Goal: Task Accomplishment & Management: Manage account settings

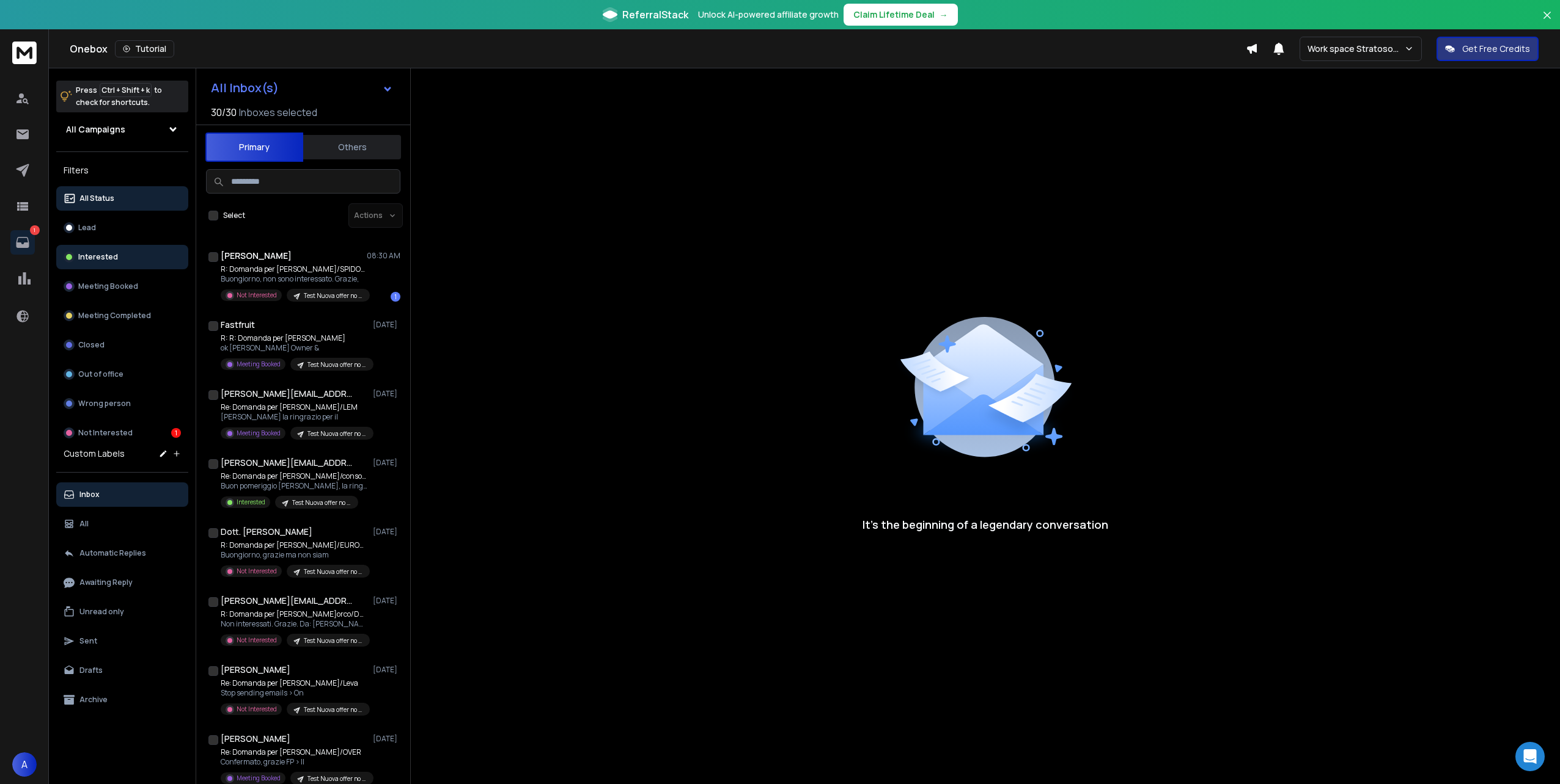
click at [136, 265] on button "Interested" at bounding box center [122, 258] width 132 height 24
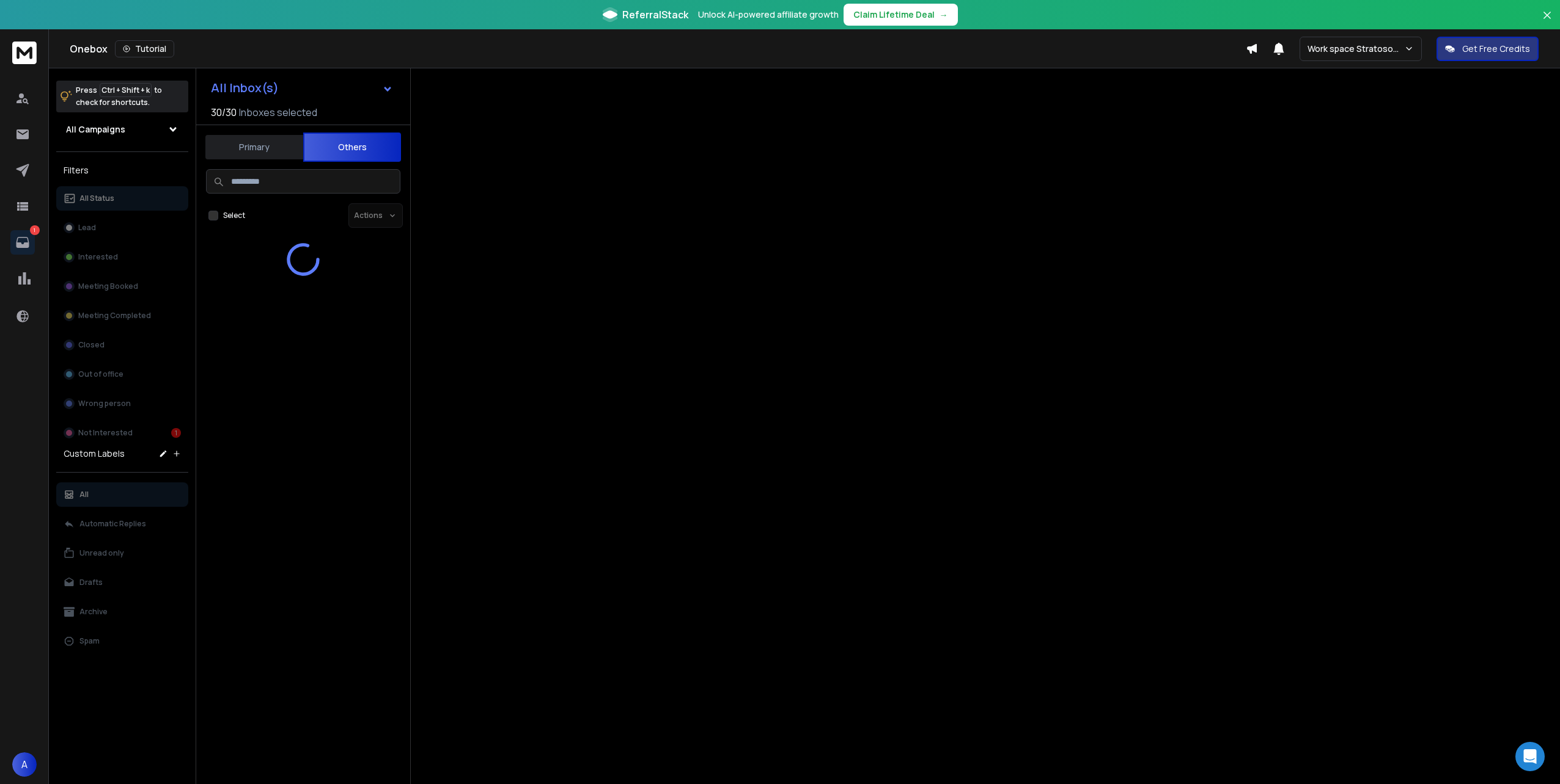
click at [312, 150] on button "Others" at bounding box center [352, 148] width 98 height 29
click at [315, 178] on input at bounding box center [303, 182] width 194 height 24
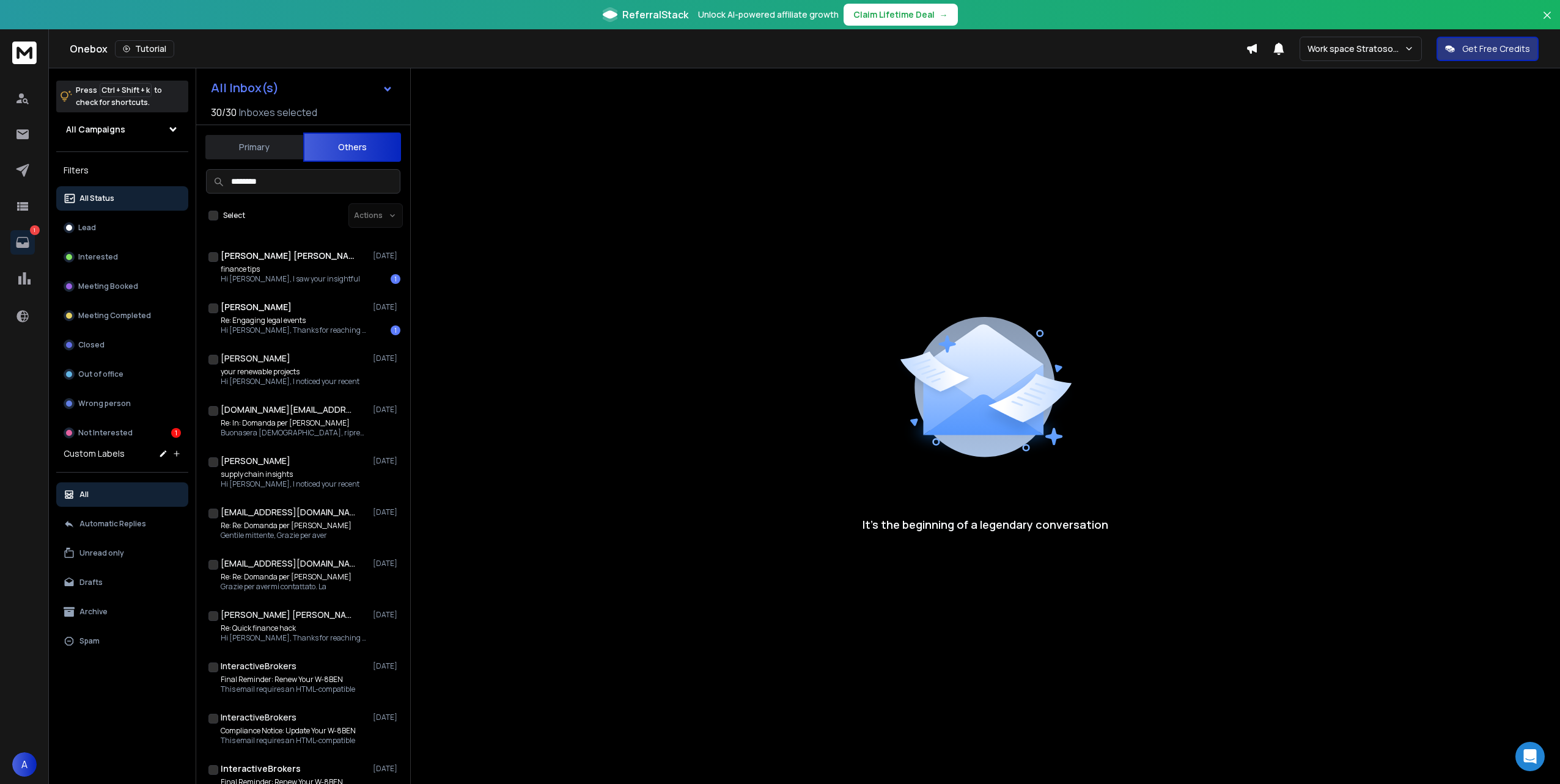
type input "*********"
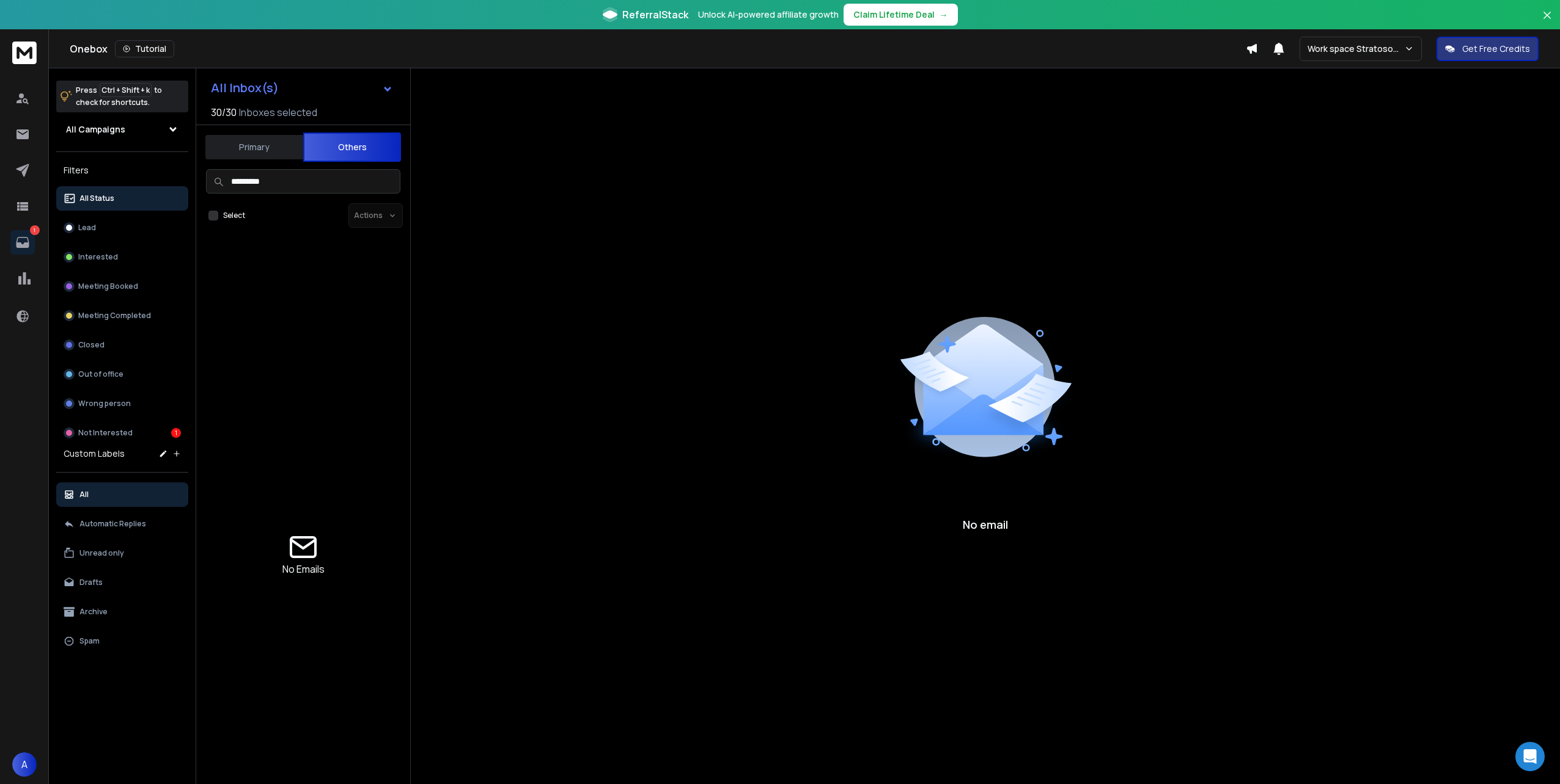
click at [274, 187] on input "*********" at bounding box center [303, 182] width 194 height 24
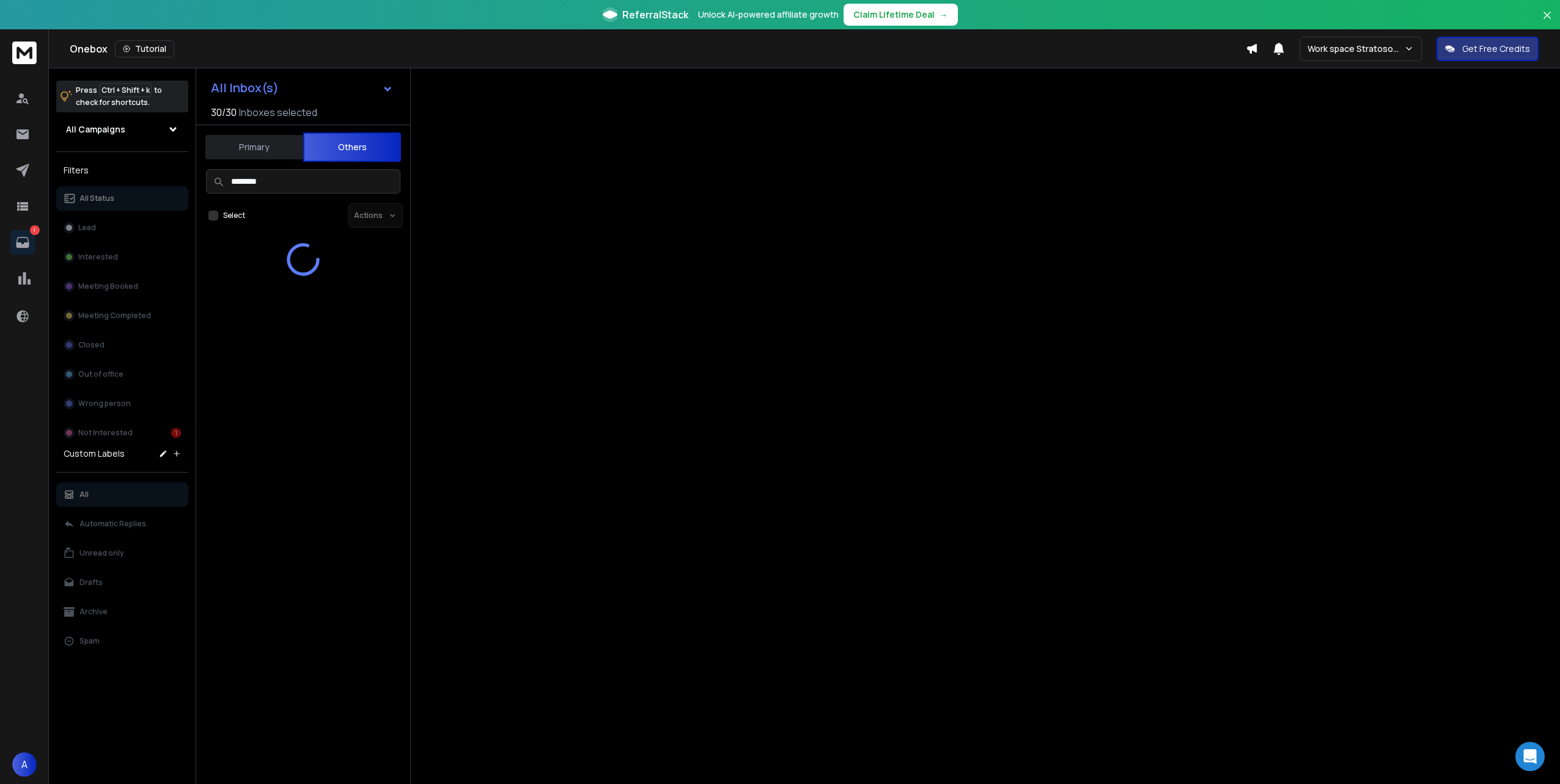
click at [248, 181] on input "********" at bounding box center [303, 182] width 194 height 24
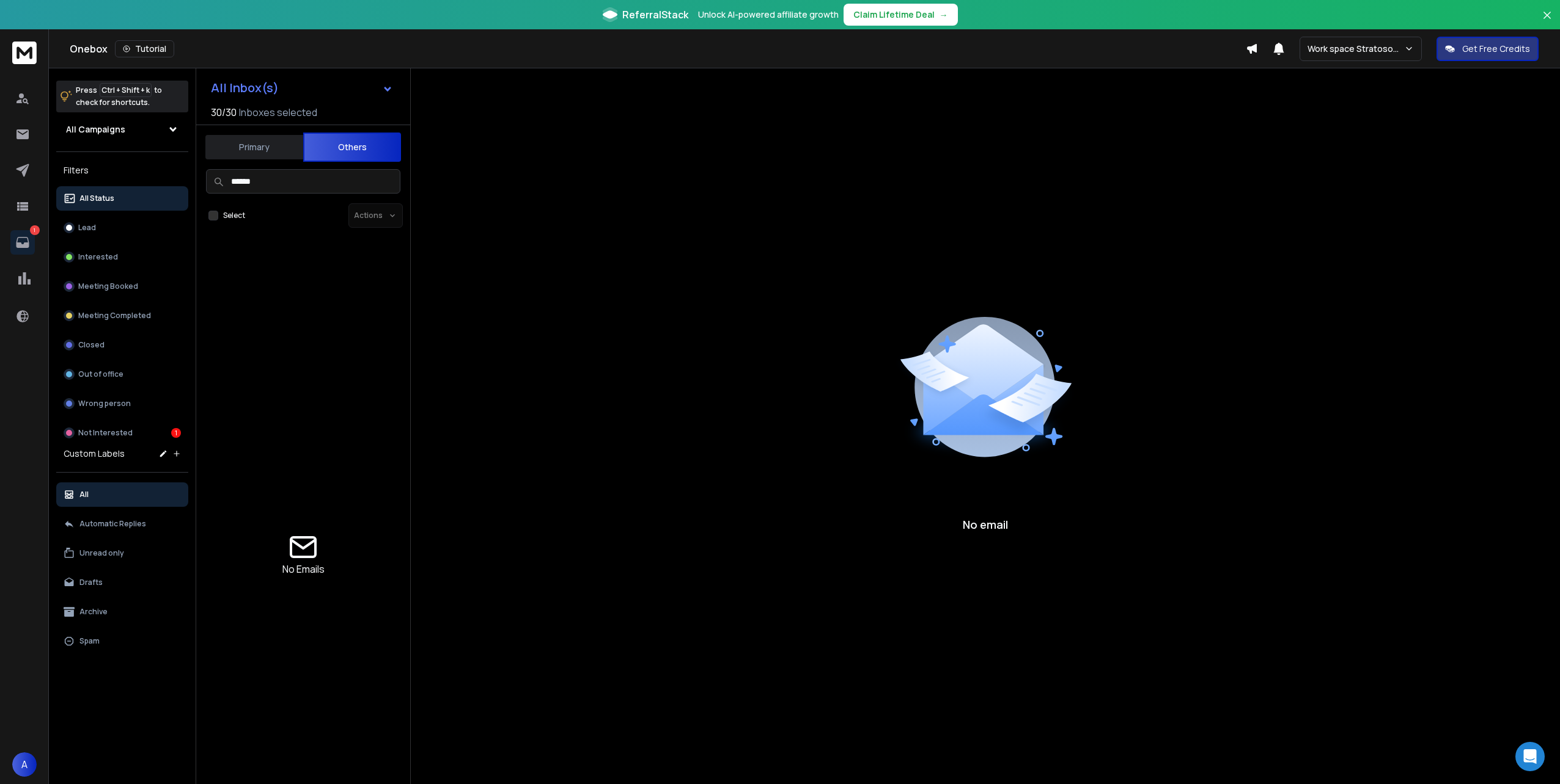
click at [267, 184] on input "******" at bounding box center [303, 182] width 194 height 24
type input "******"
click at [125, 196] on button "All Status" at bounding box center [122, 199] width 132 height 24
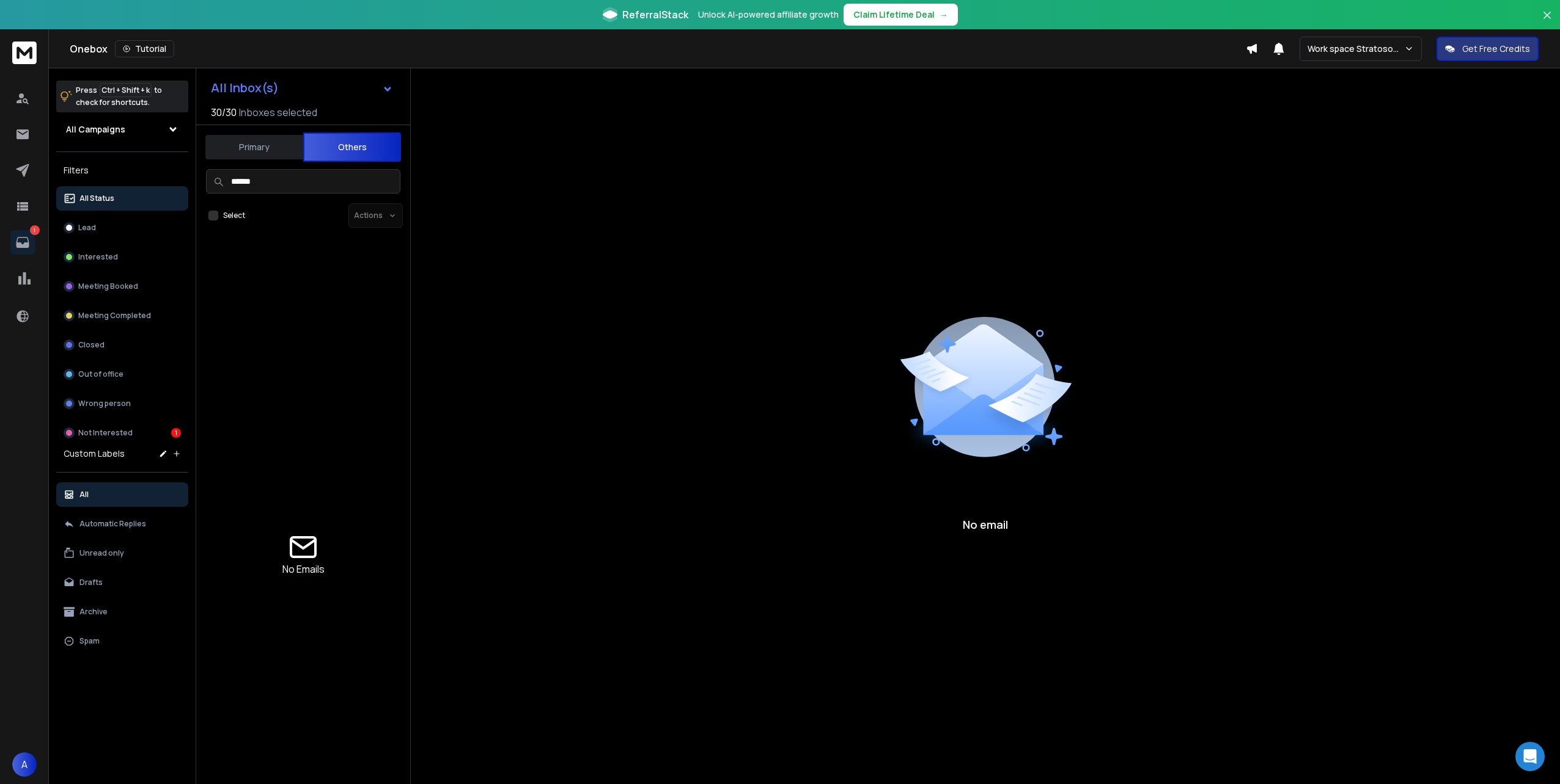
click at [125, 196] on button "All Status" at bounding box center [122, 199] width 132 height 24
click at [276, 183] on input "******" at bounding box center [303, 182] width 194 height 24
click at [276, 154] on button "Primary" at bounding box center [254, 147] width 98 height 27
click at [294, 135] on button "Primary" at bounding box center [254, 148] width 98 height 29
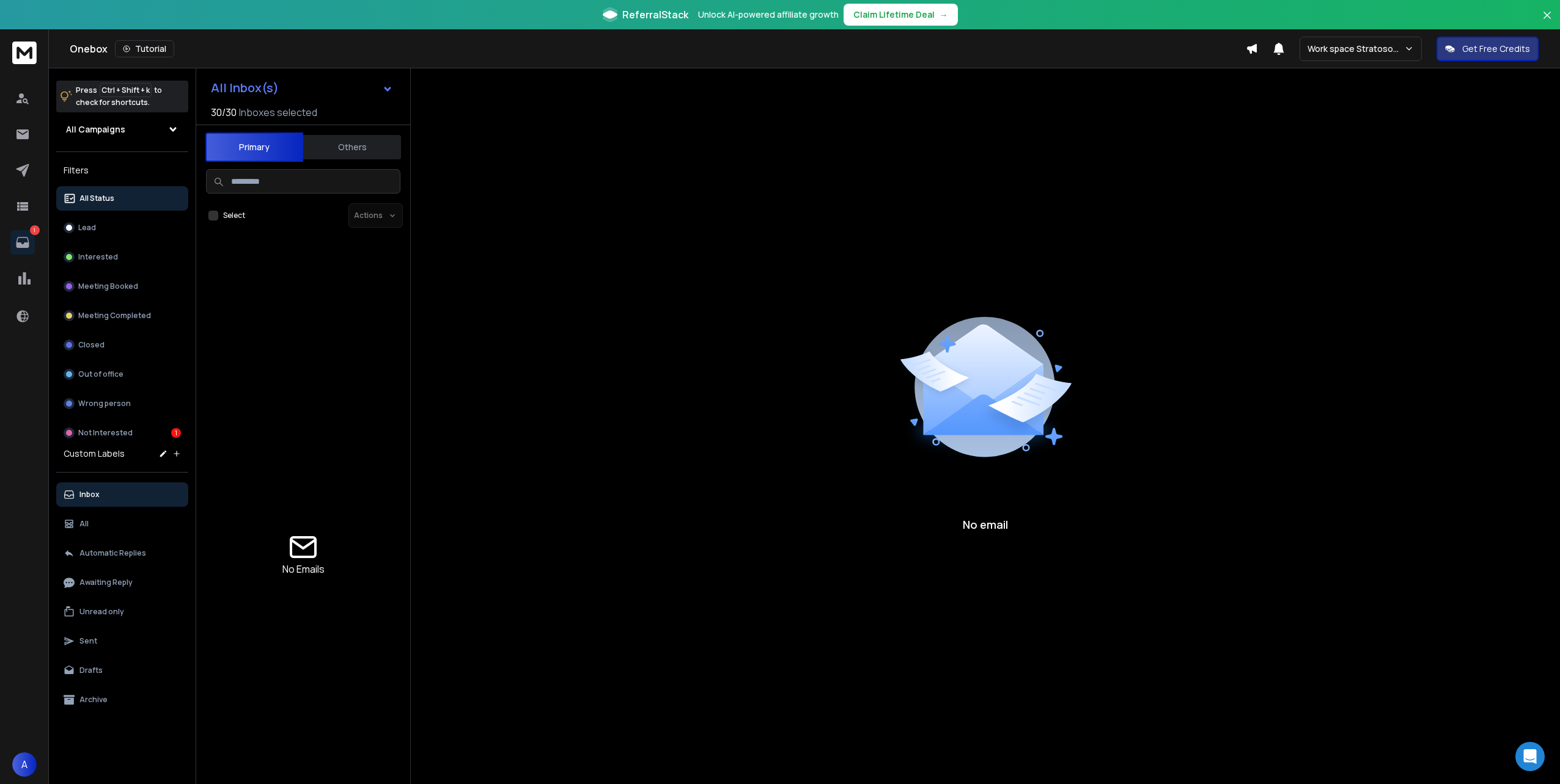
click at [347, 139] on button "Others" at bounding box center [352, 147] width 98 height 27
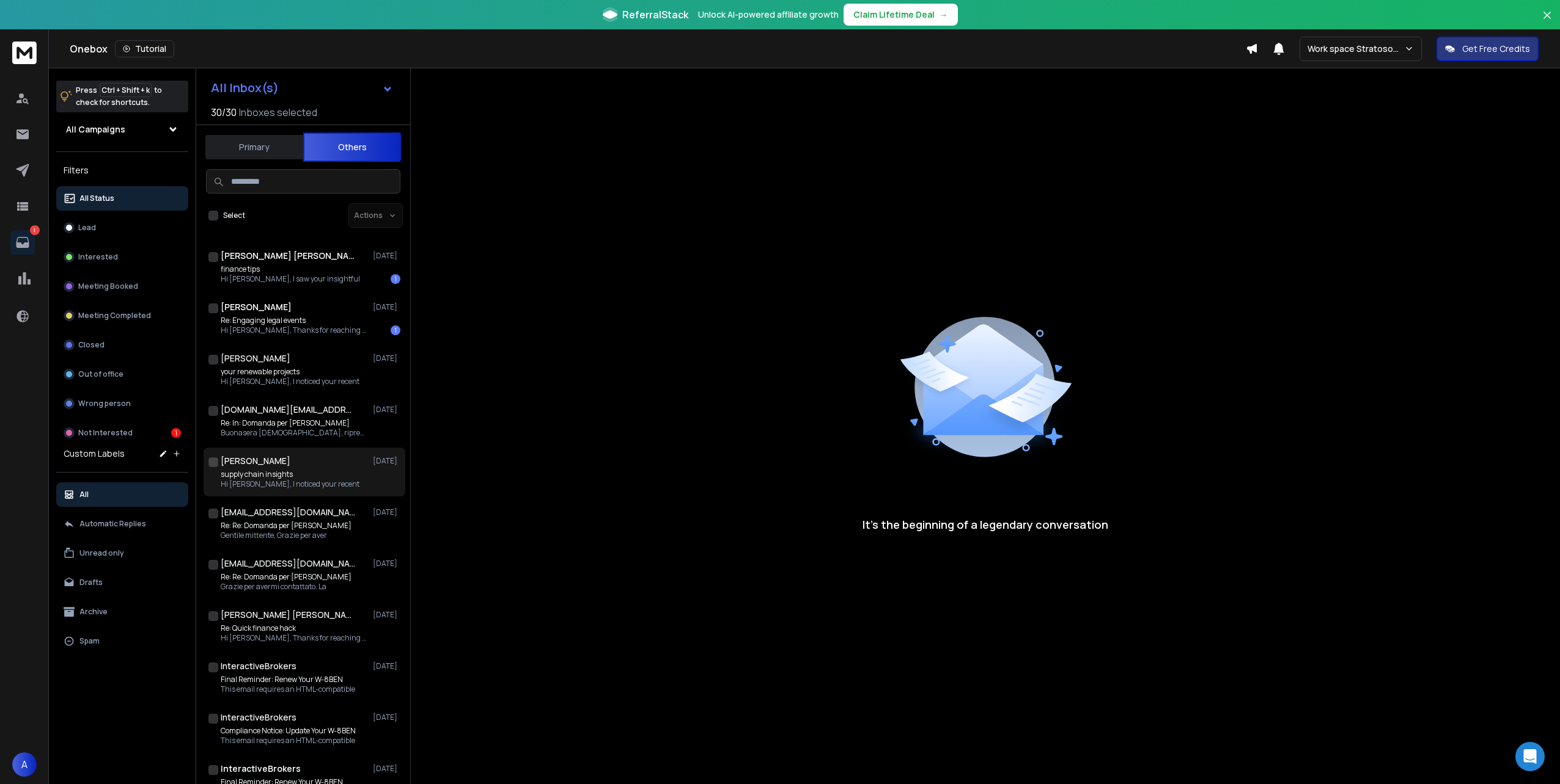
scroll to position [61, 0]
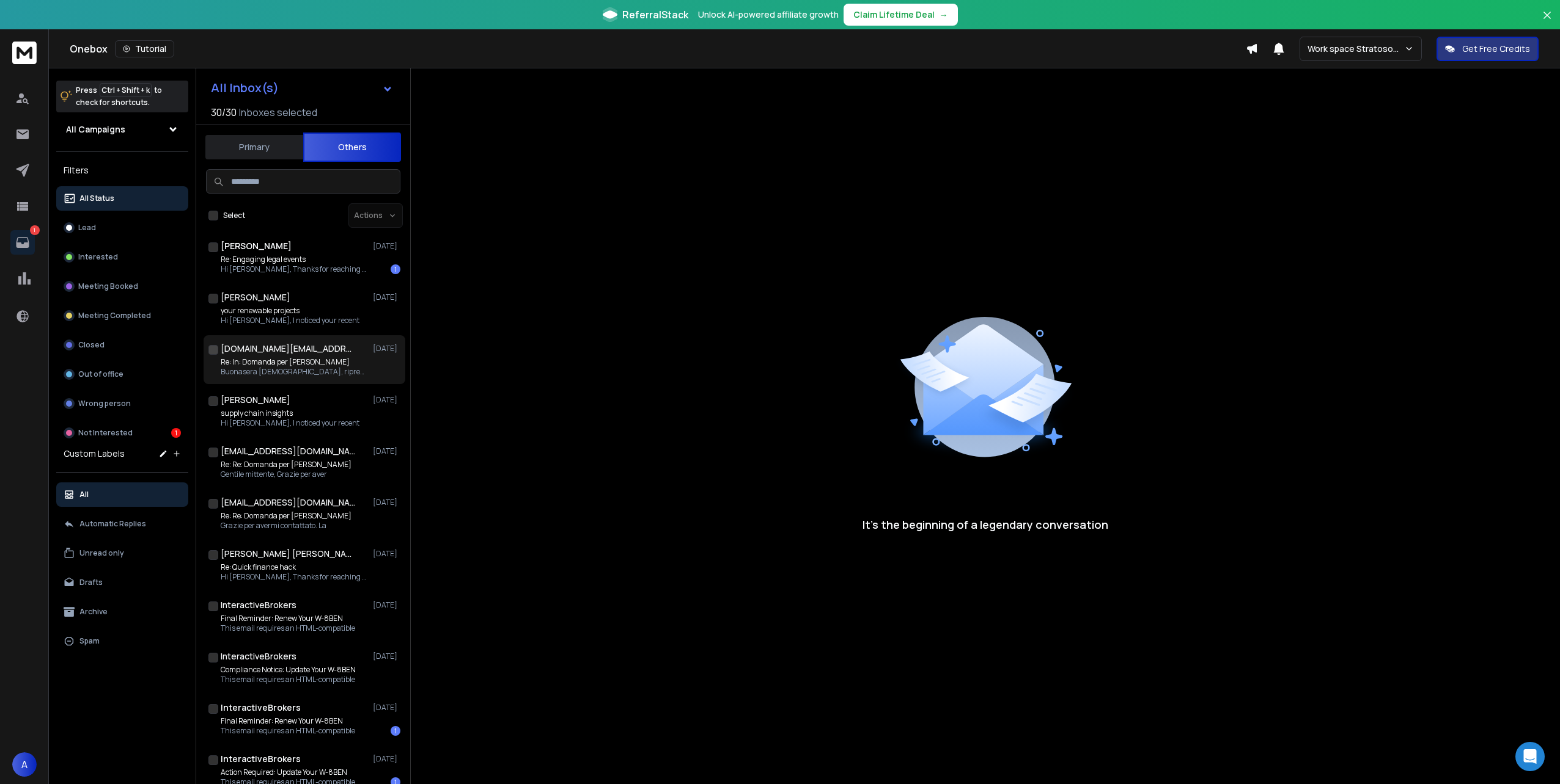
click at [338, 373] on p "Buonasera [DEMOGRAPHIC_DATA], riprendo ora la sua" at bounding box center [294, 372] width 147 height 10
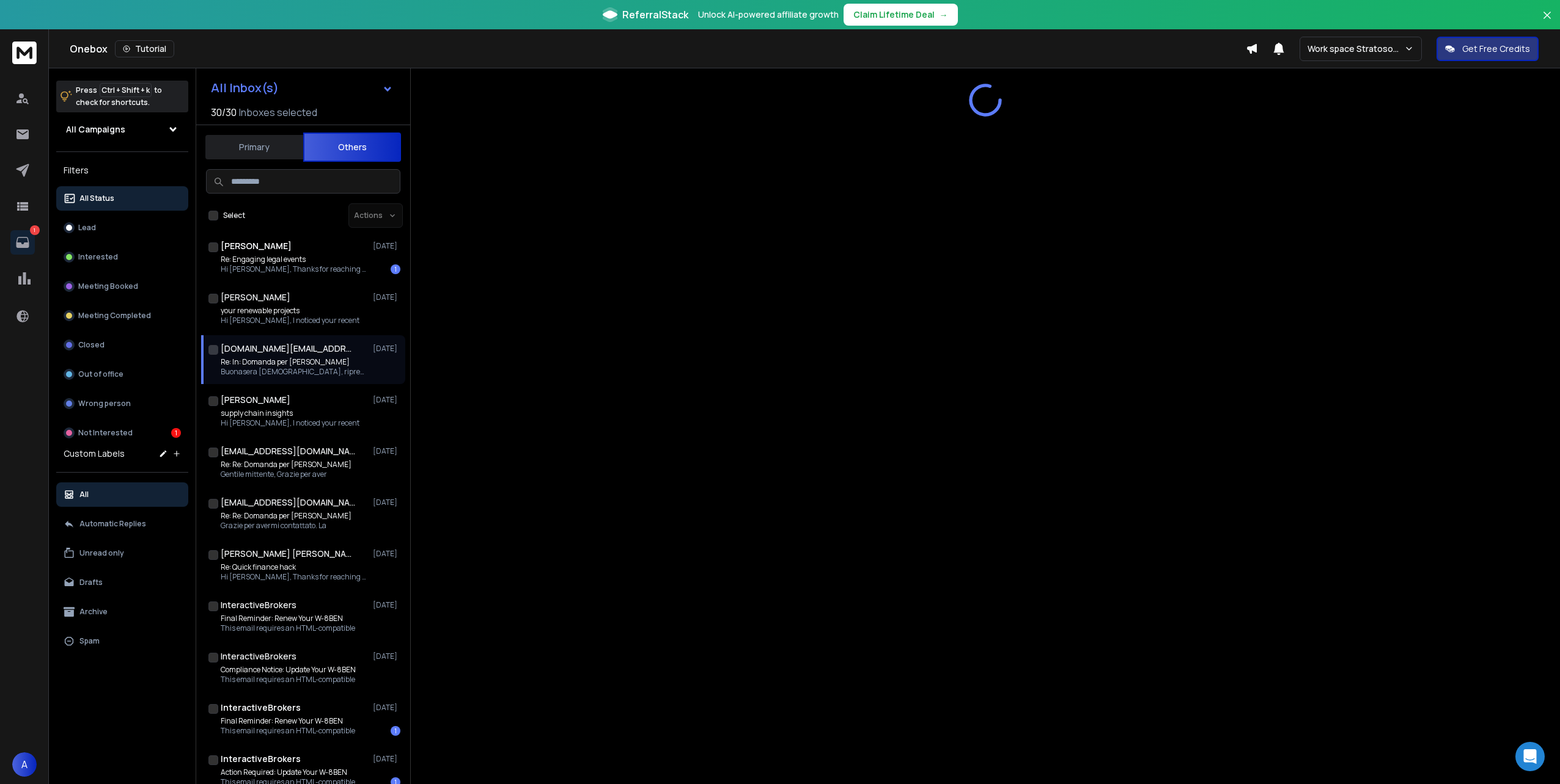
click at [294, 359] on p "Re: In: Domanda per [PERSON_NAME]" at bounding box center [294, 362] width 147 height 10
click at [106, 253] on p "Interested" at bounding box center [98, 258] width 40 height 10
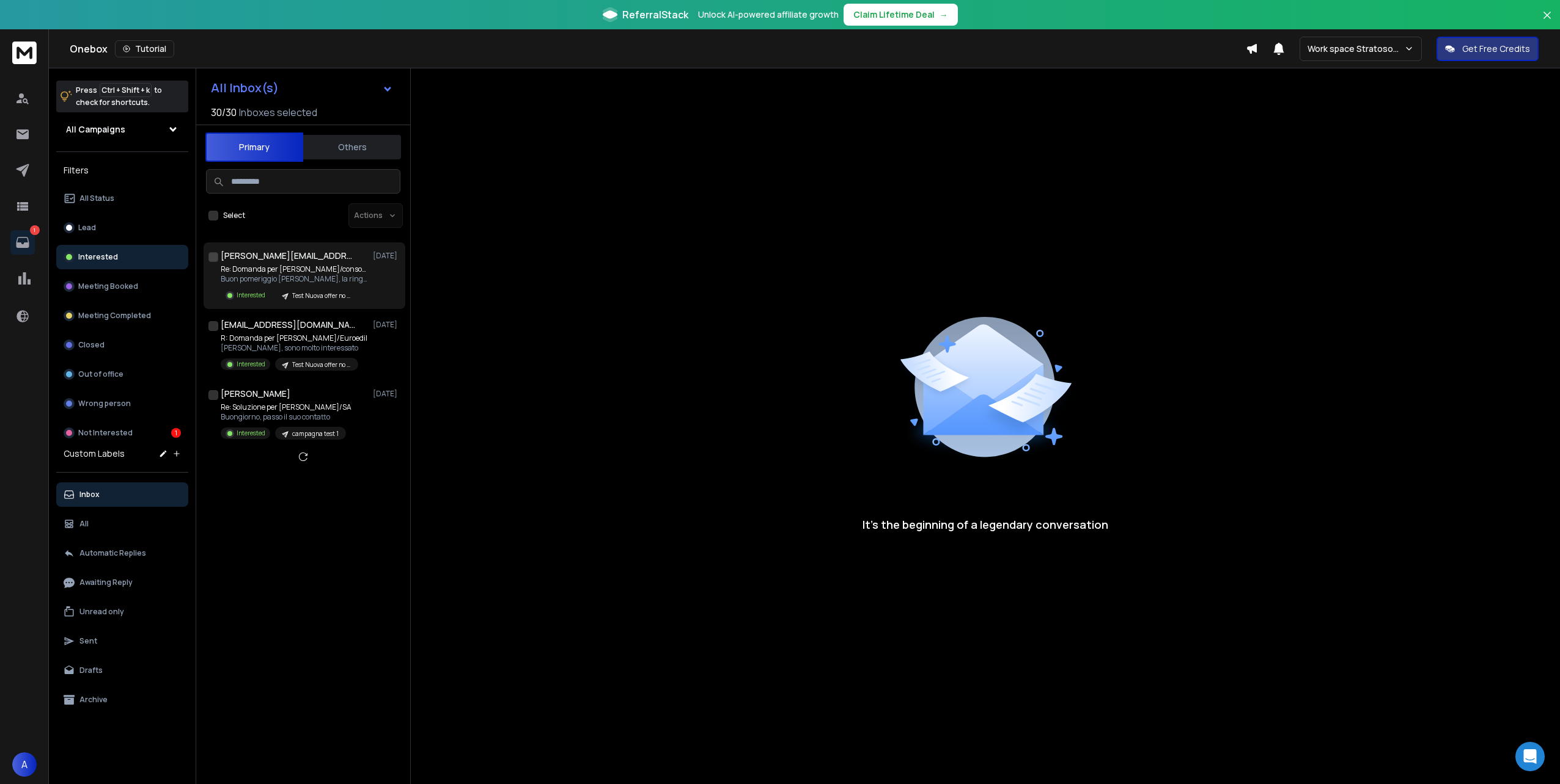
click at [291, 257] on h1 "[PERSON_NAME][EMAIL_ADDRESS][DOMAIN_NAME]" at bounding box center [288, 256] width 135 height 12
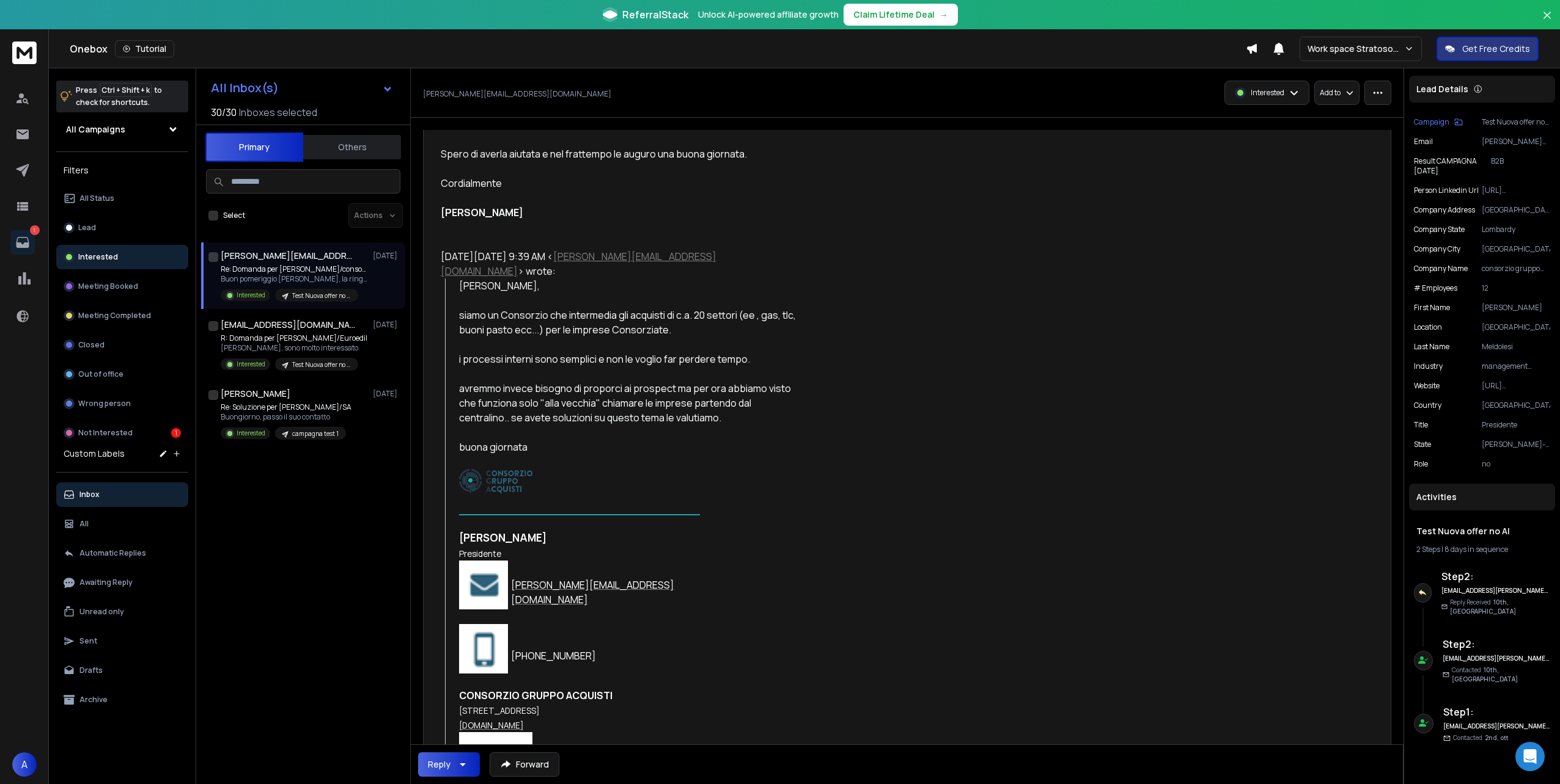
scroll to position [367, 0]
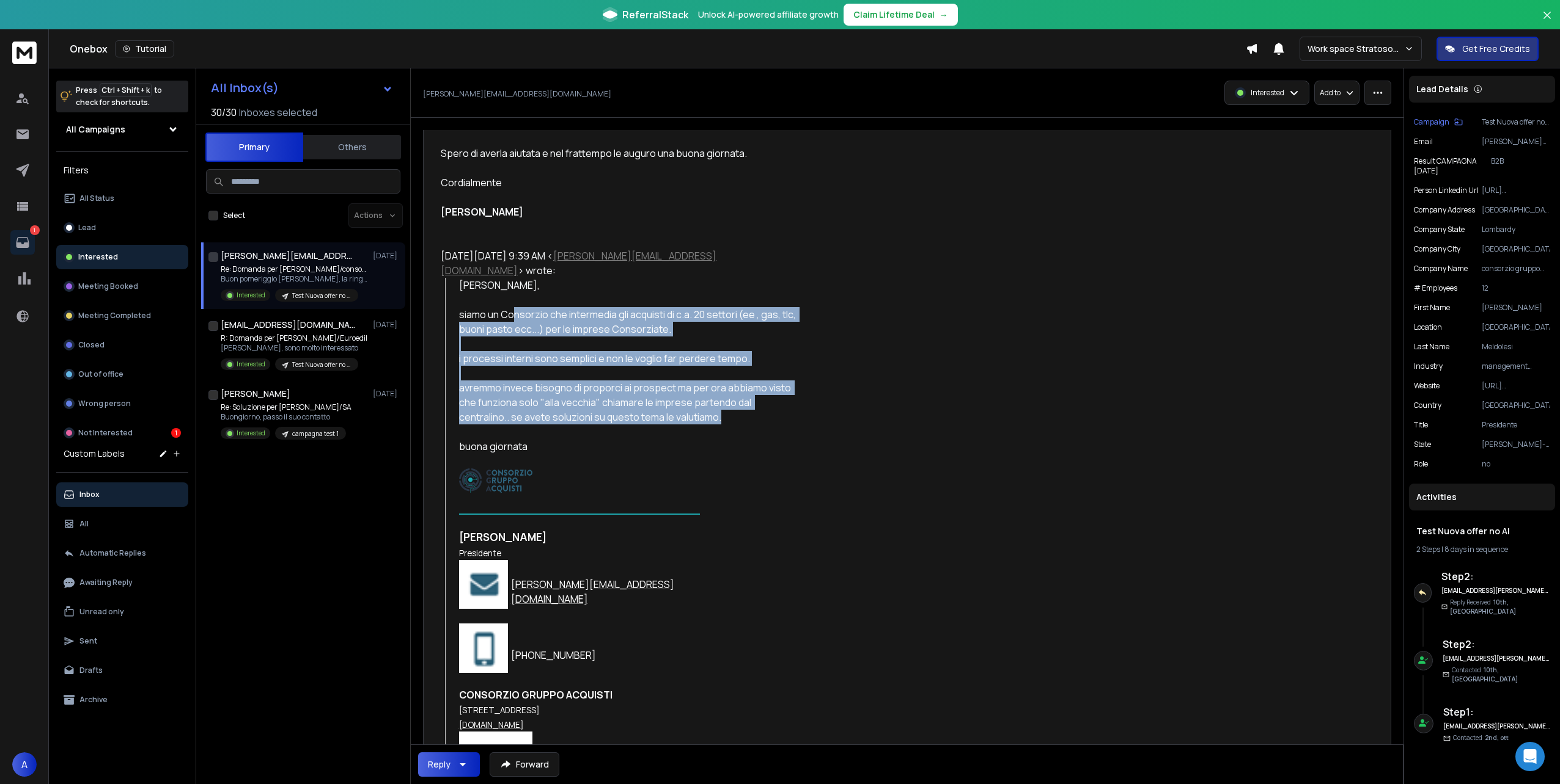
drag, startPoint x: 513, startPoint y: 315, endPoint x: 731, endPoint y: 418, distance: 241.1
click at [731, 418] on div "[PERSON_NAME], siamo un Consorzio che intermedia gli acquisti di c.a. 20 settor…" at bounding box center [629, 556] width 339 height 557
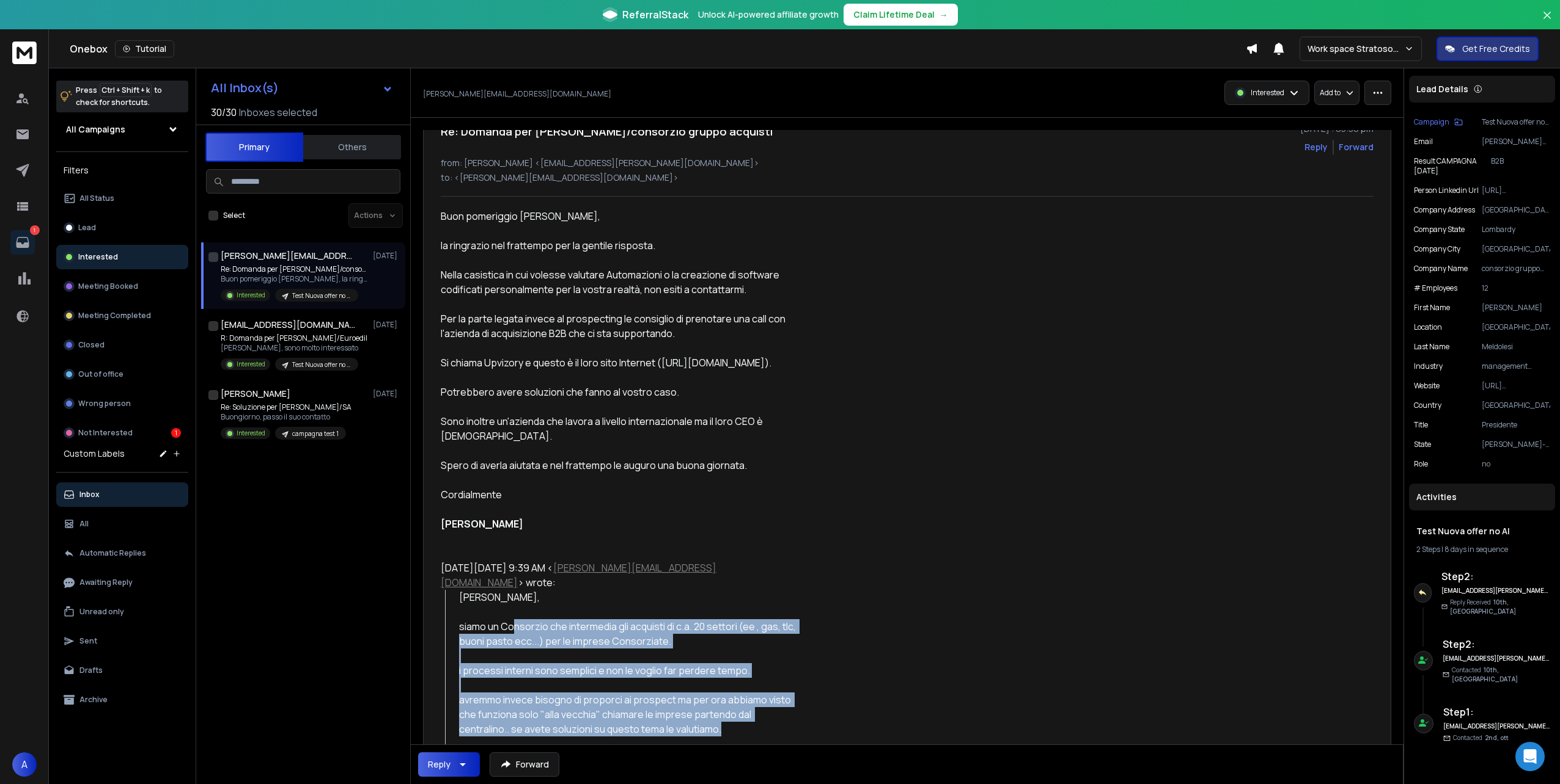
scroll to position [0, 0]
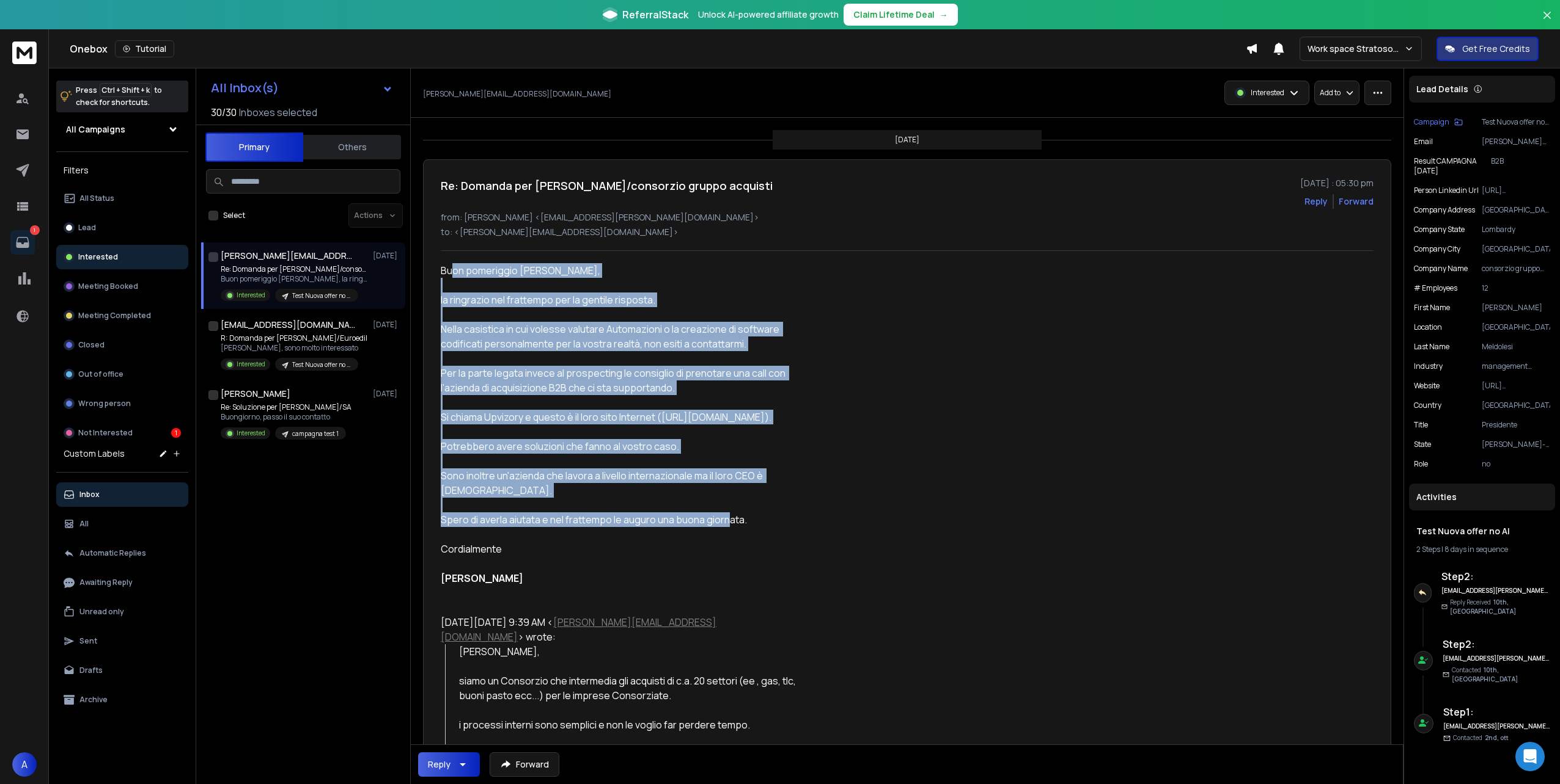
drag, startPoint x: 450, startPoint y: 266, endPoint x: 731, endPoint y: 526, distance: 382.8
click at [586, 496] on div "Sono inoltre un'azienda che lavora a livello internazionale ma il loro CEO è [D…" at bounding box center [619, 483] width 357 height 29
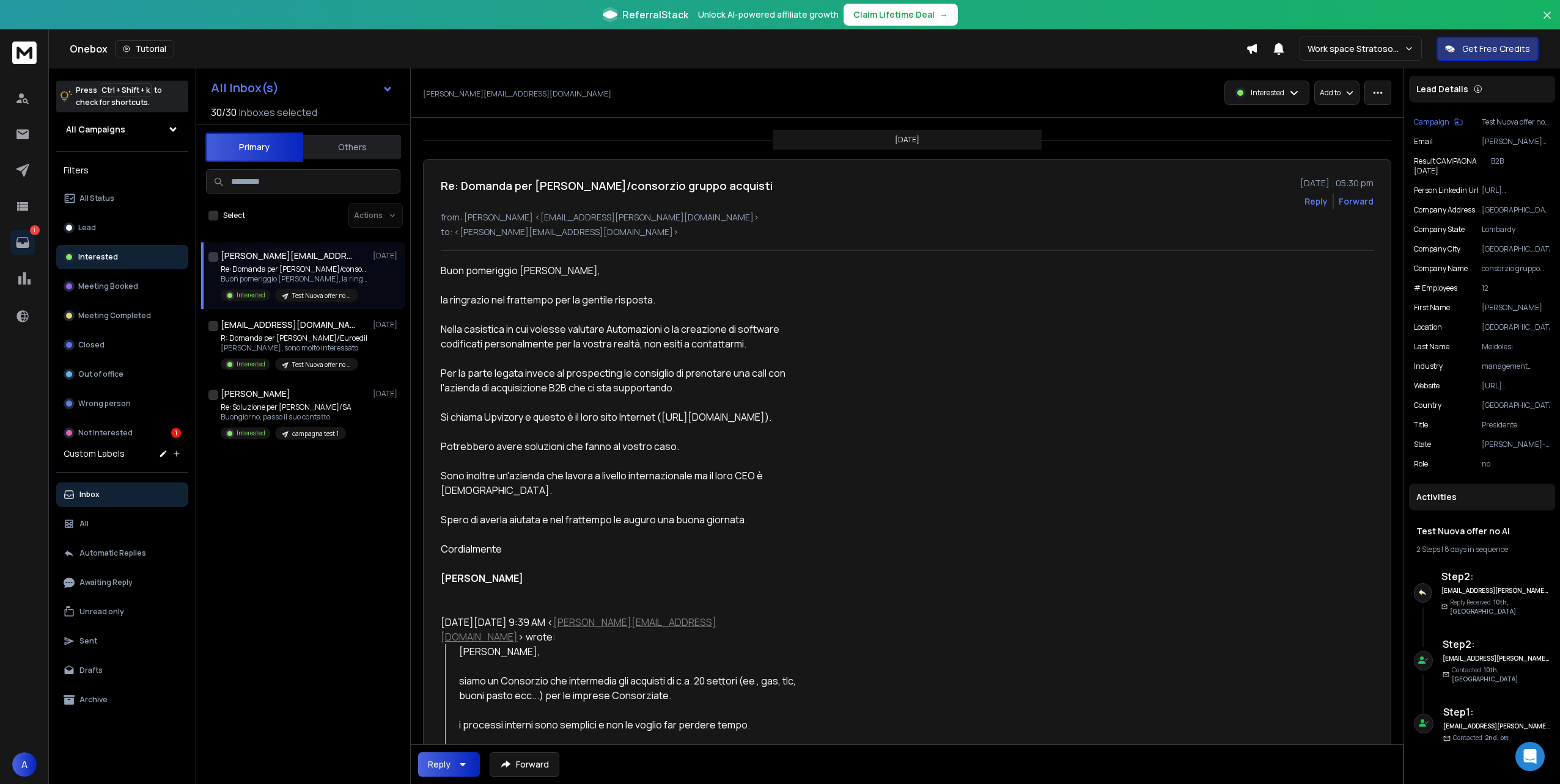
click at [338, 148] on button "Others" at bounding box center [352, 147] width 98 height 27
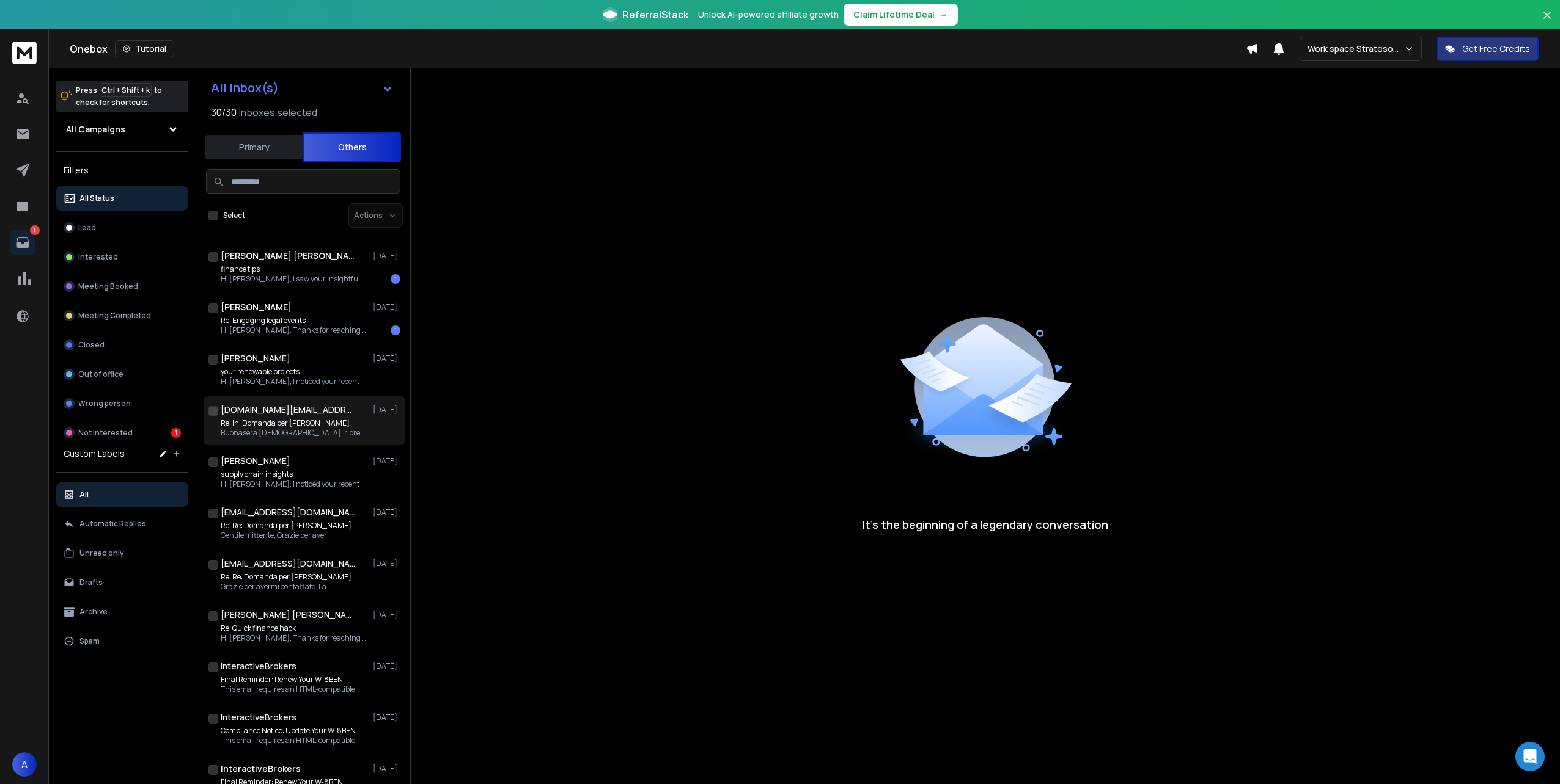
click at [304, 428] on p "Buonasera [DEMOGRAPHIC_DATA], riprendo ora la sua" at bounding box center [294, 433] width 147 height 10
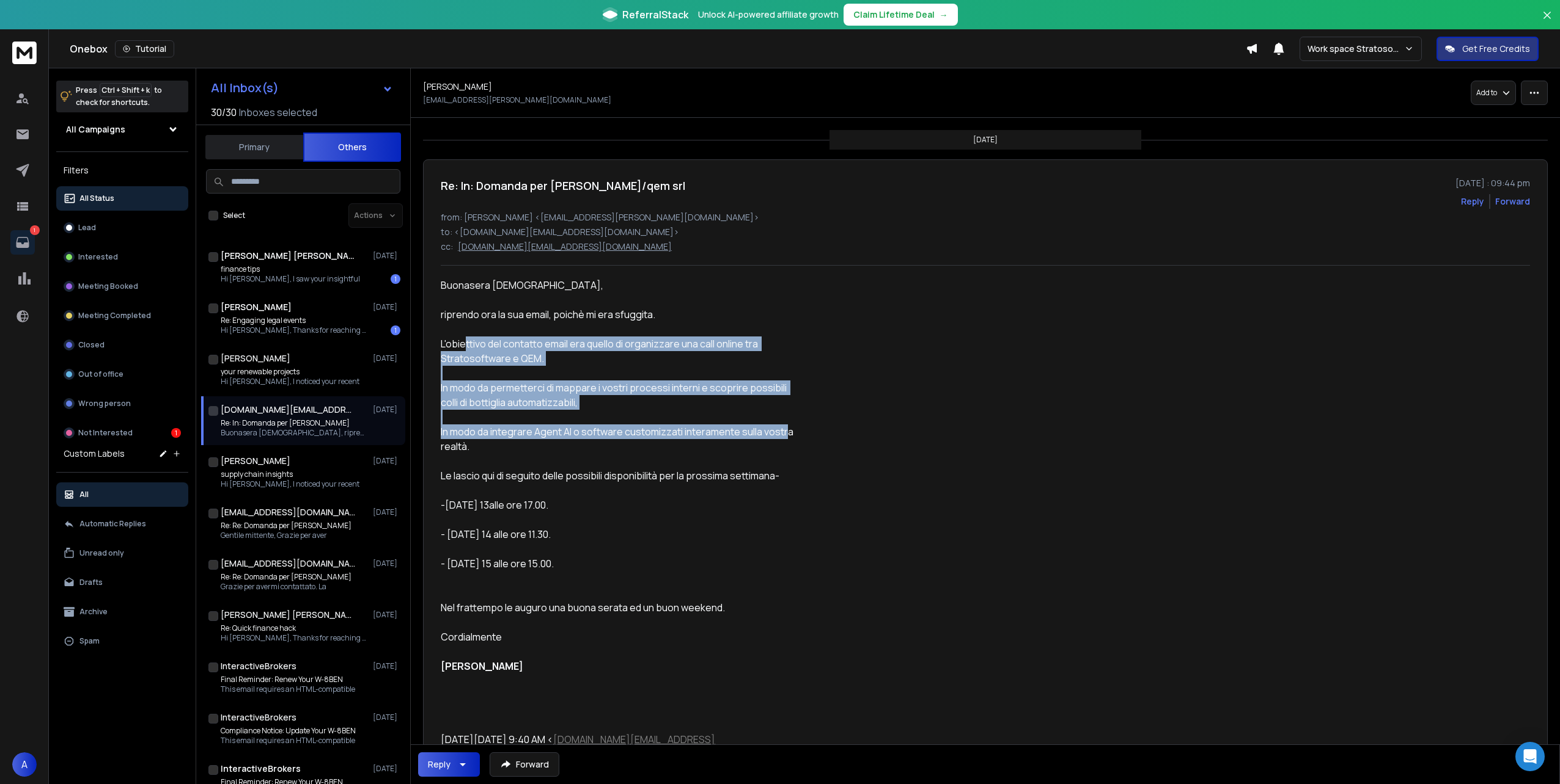
drag, startPoint x: 467, startPoint y: 339, endPoint x: 788, endPoint y: 429, distance: 333.4
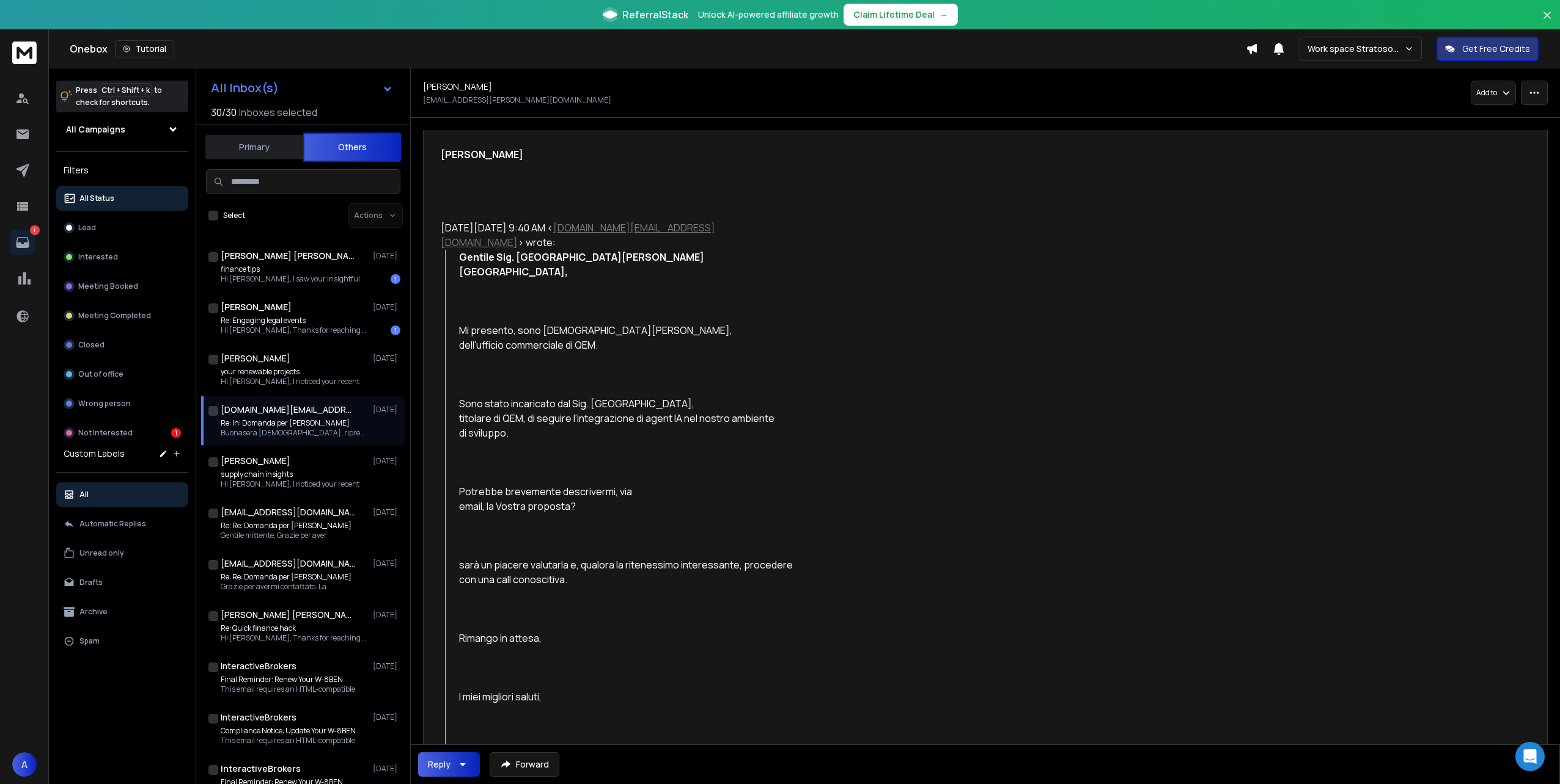
scroll to position [443, 0]
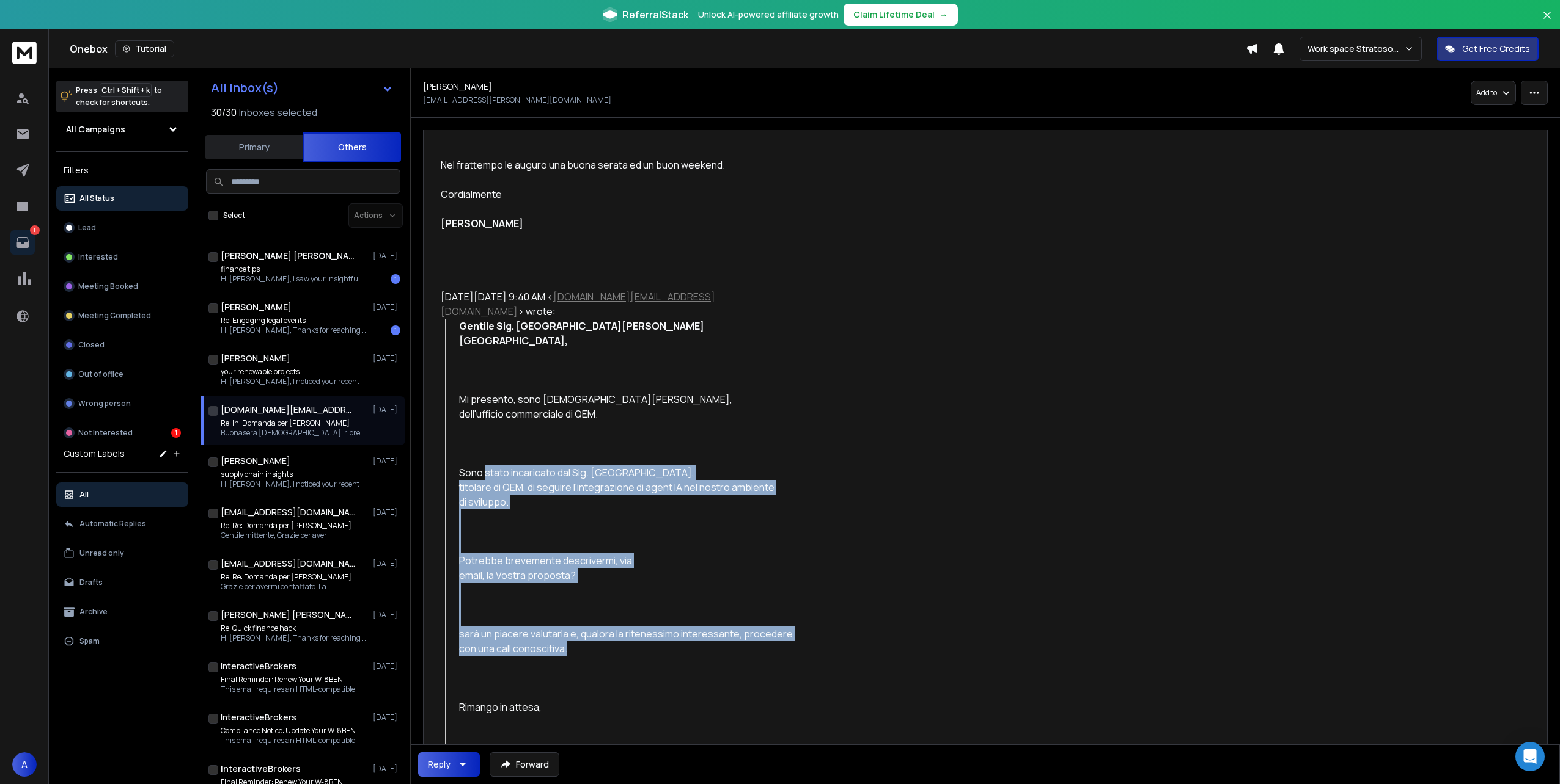
drag, startPoint x: 485, startPoint y: 443, endPoint x: 665, endPoint y: 619, distance: 251.7
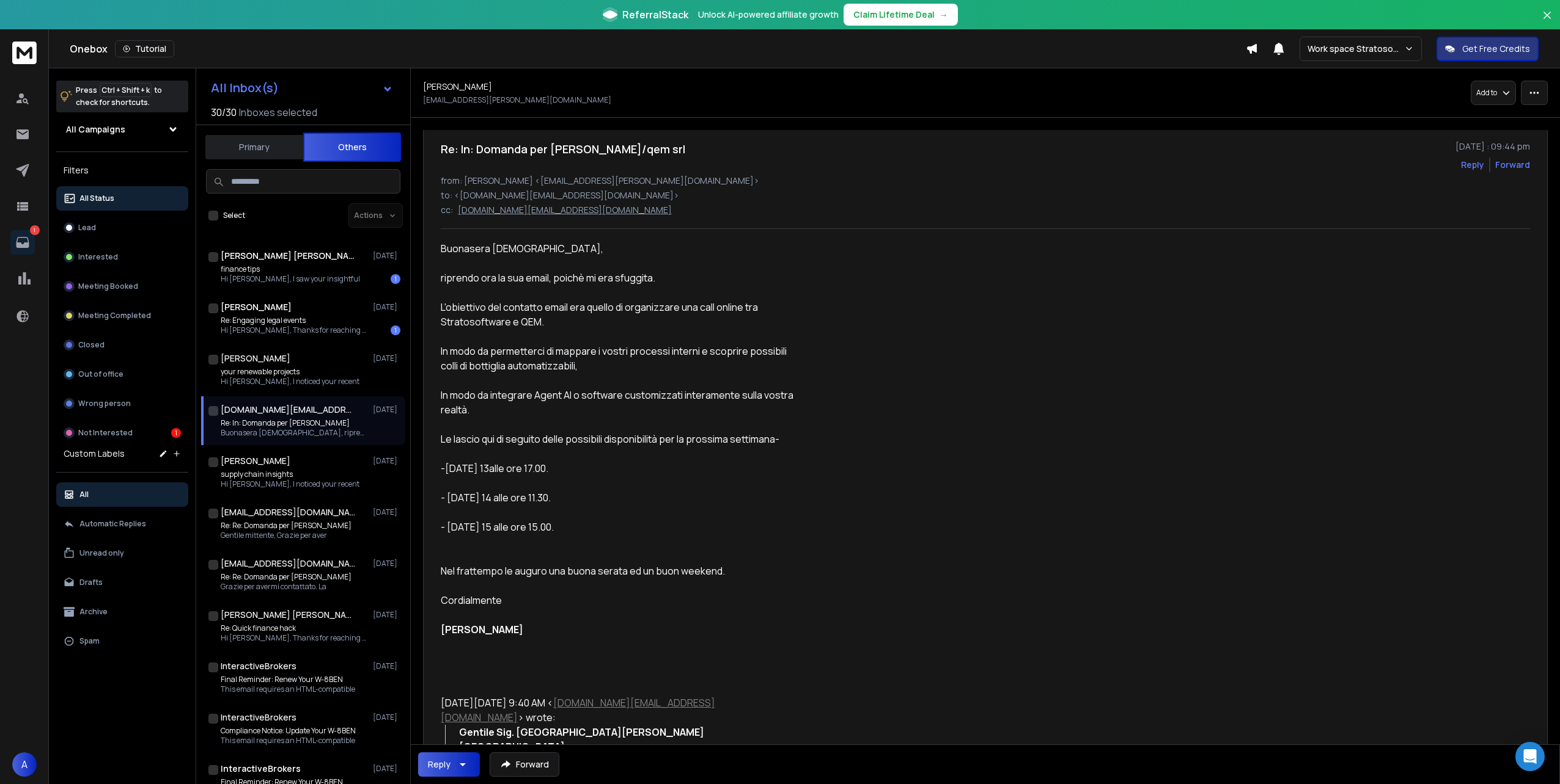
scroll to position [0, 0]
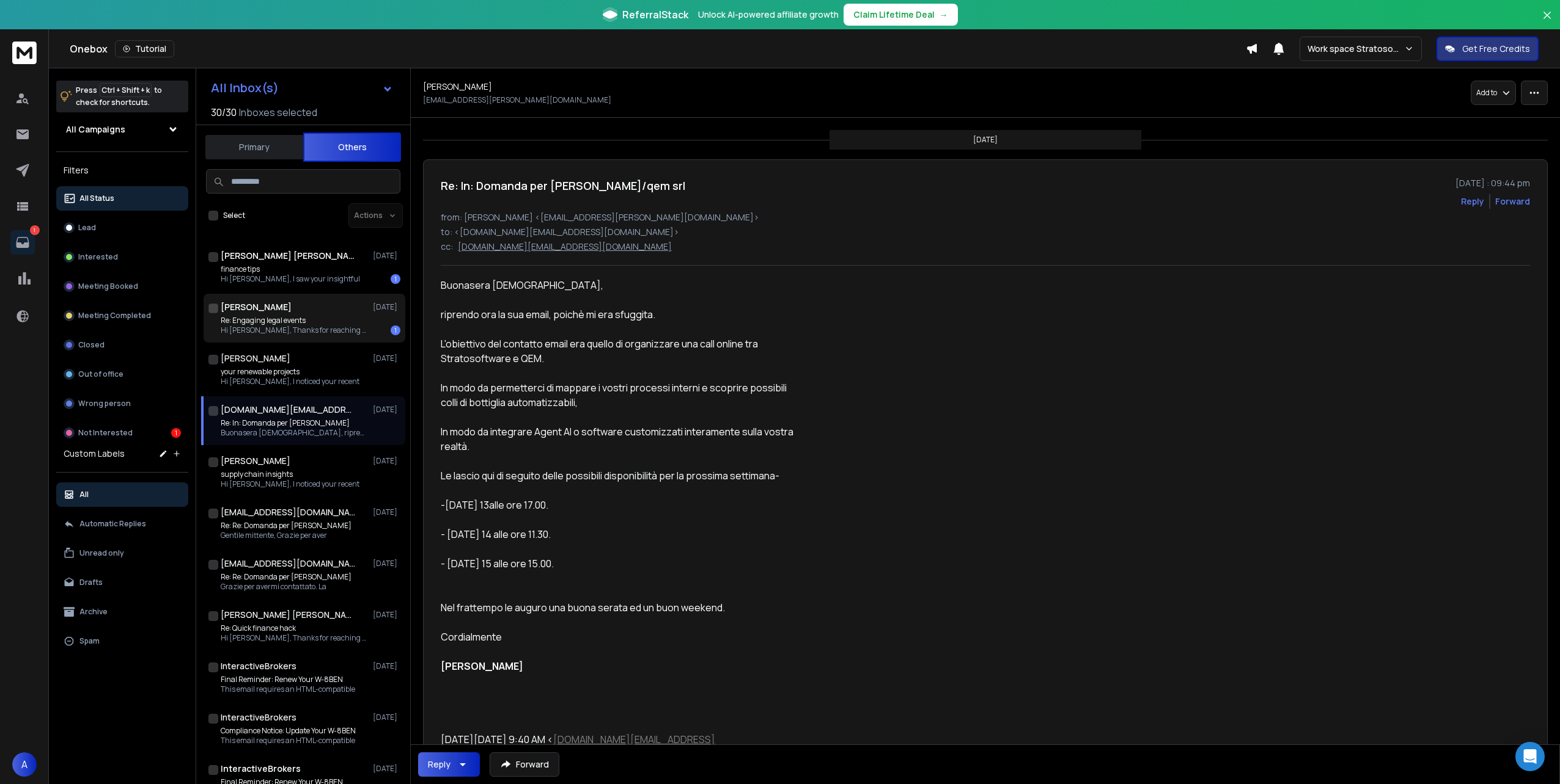
click at [313, 324] on p "Re: Engaging legal events" at bounding box center [294, 320] width 147 height 10
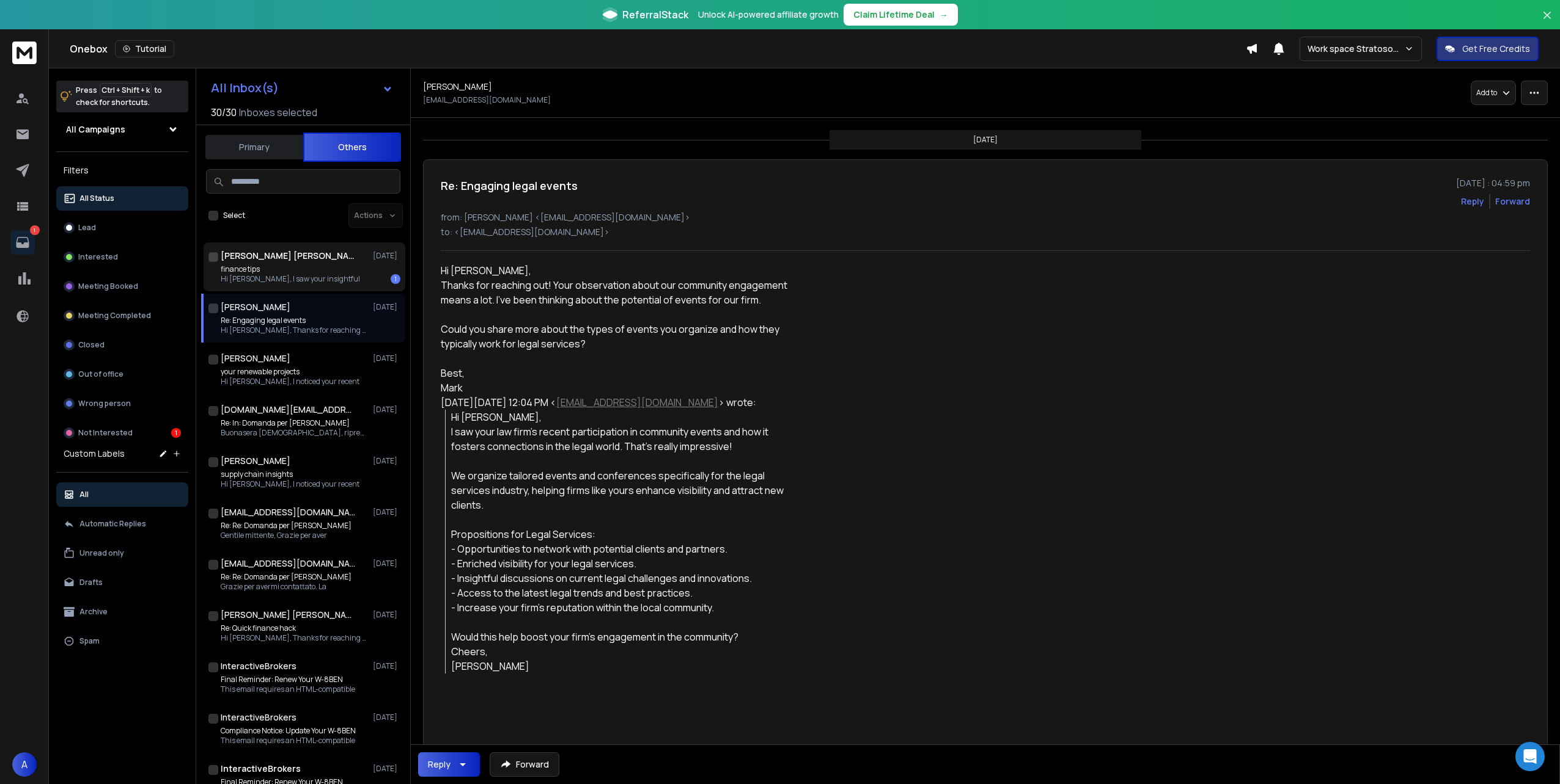
click at [306, 272] on p "finance tips" at bounding box center [290, 270] width 139 height 10
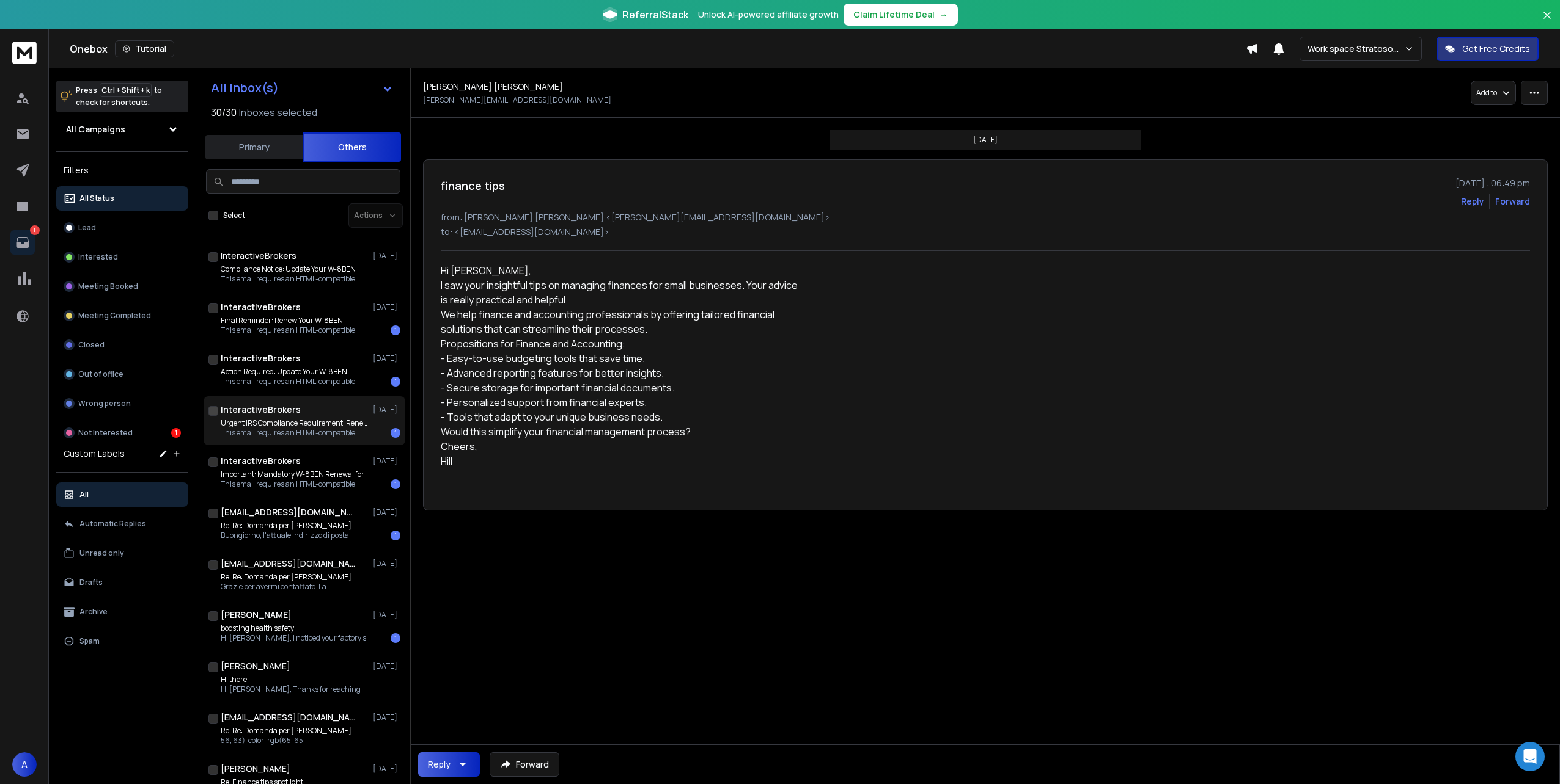
scroll to position [489, 0]
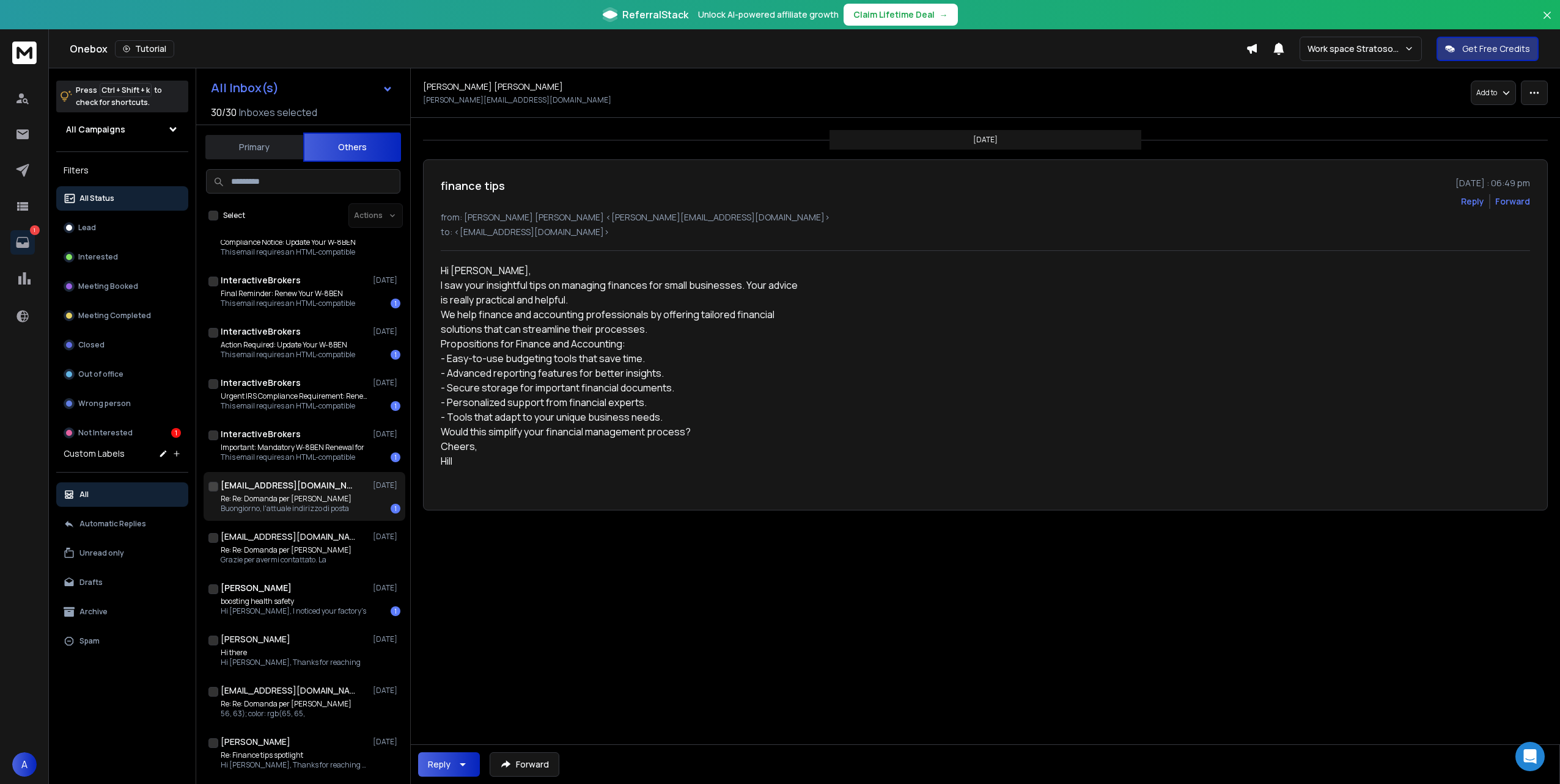
click at [316, 506] on p "Buongiorno, l'attuale indirizzo di posta" at bounding box center [286, 509] width 130 height 10
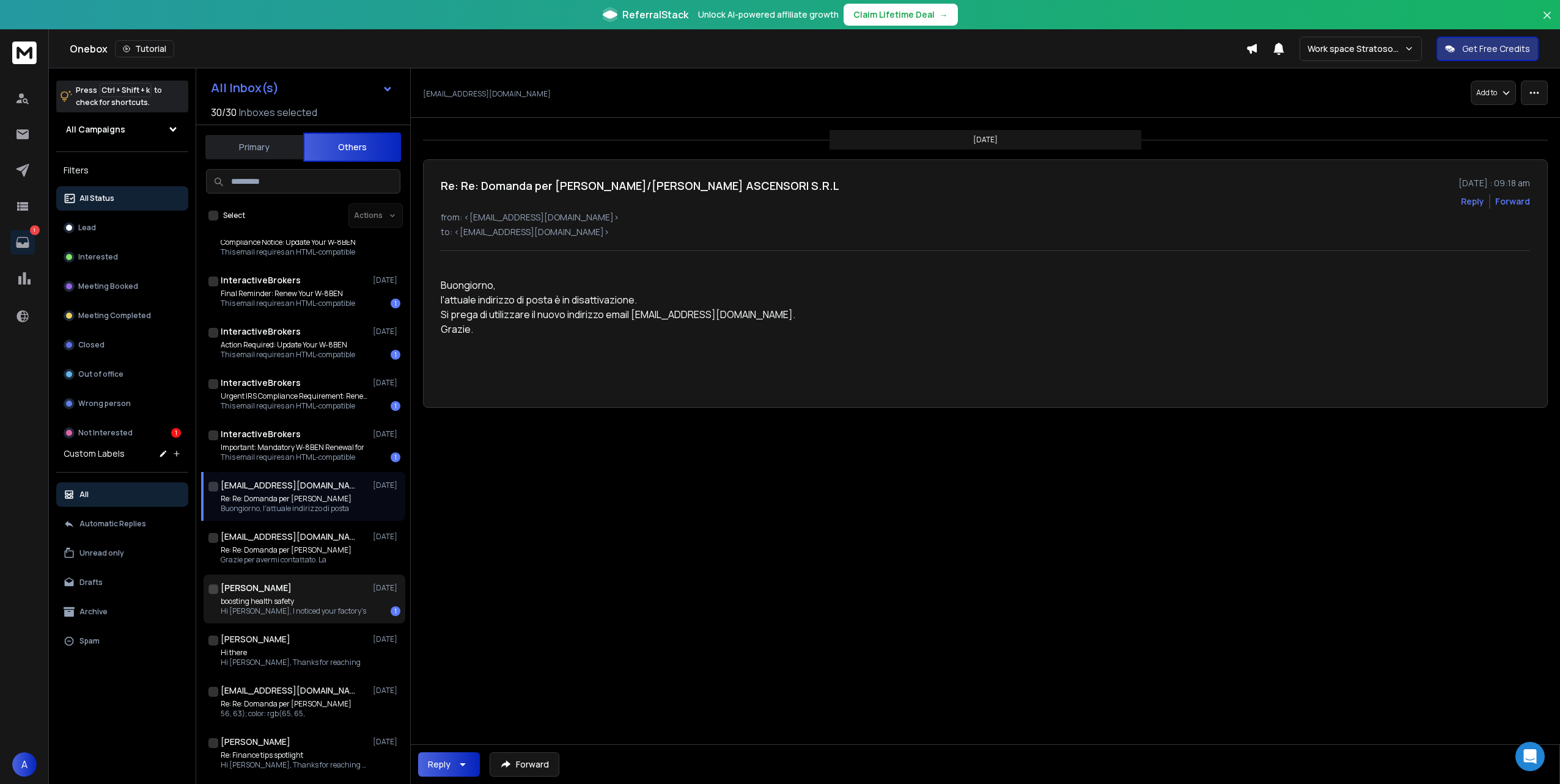
click at [308, 618] on div "[PERSON_NAME] [DATE] boosting health safety Hi [PERSON_NAME], I noticed your fa…" at bounding box center [304, 599] width 201 height 49
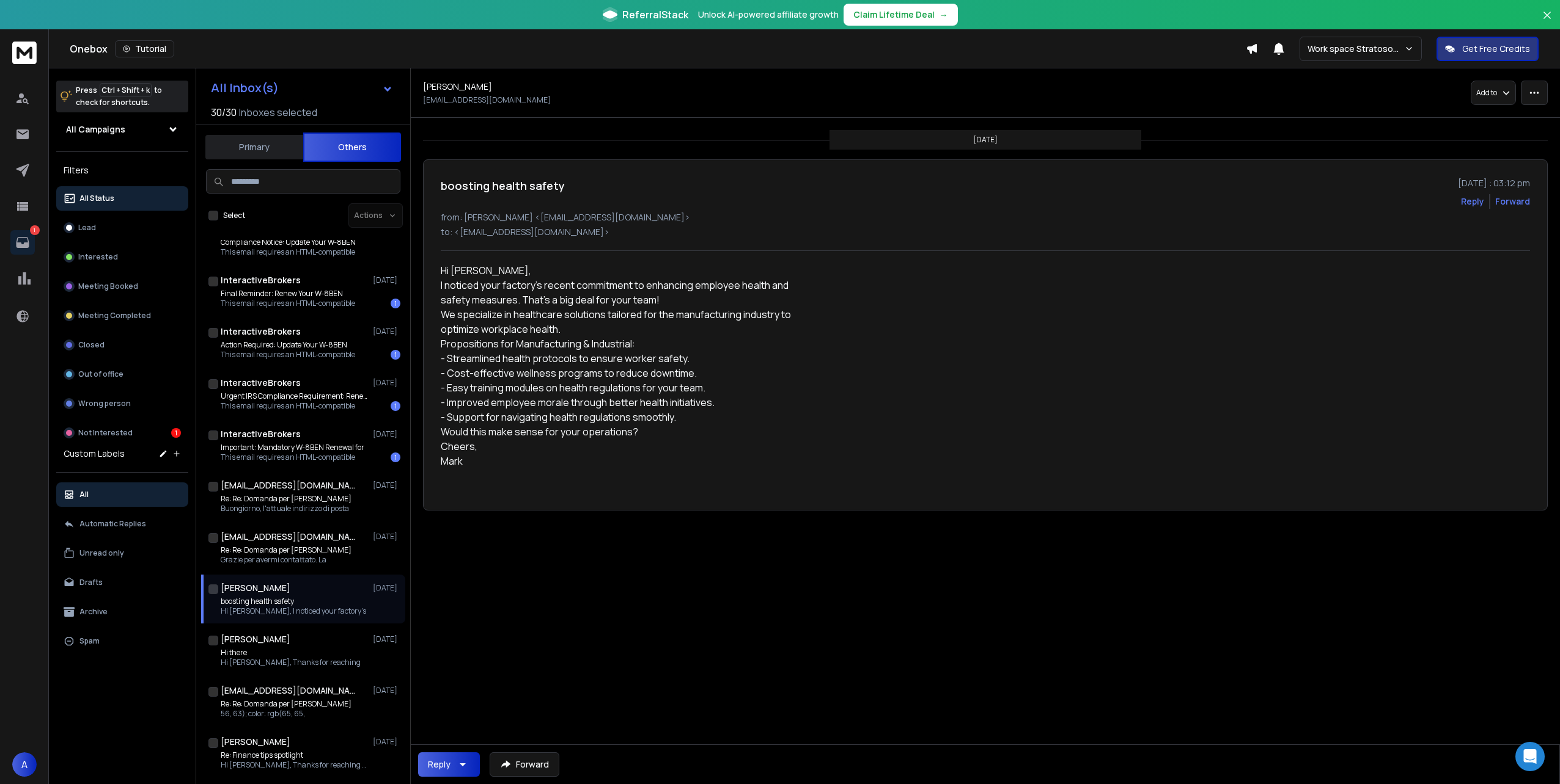
click at [254, 149] on button "Primary" at bounding box center [254, 147] width 98 height 27
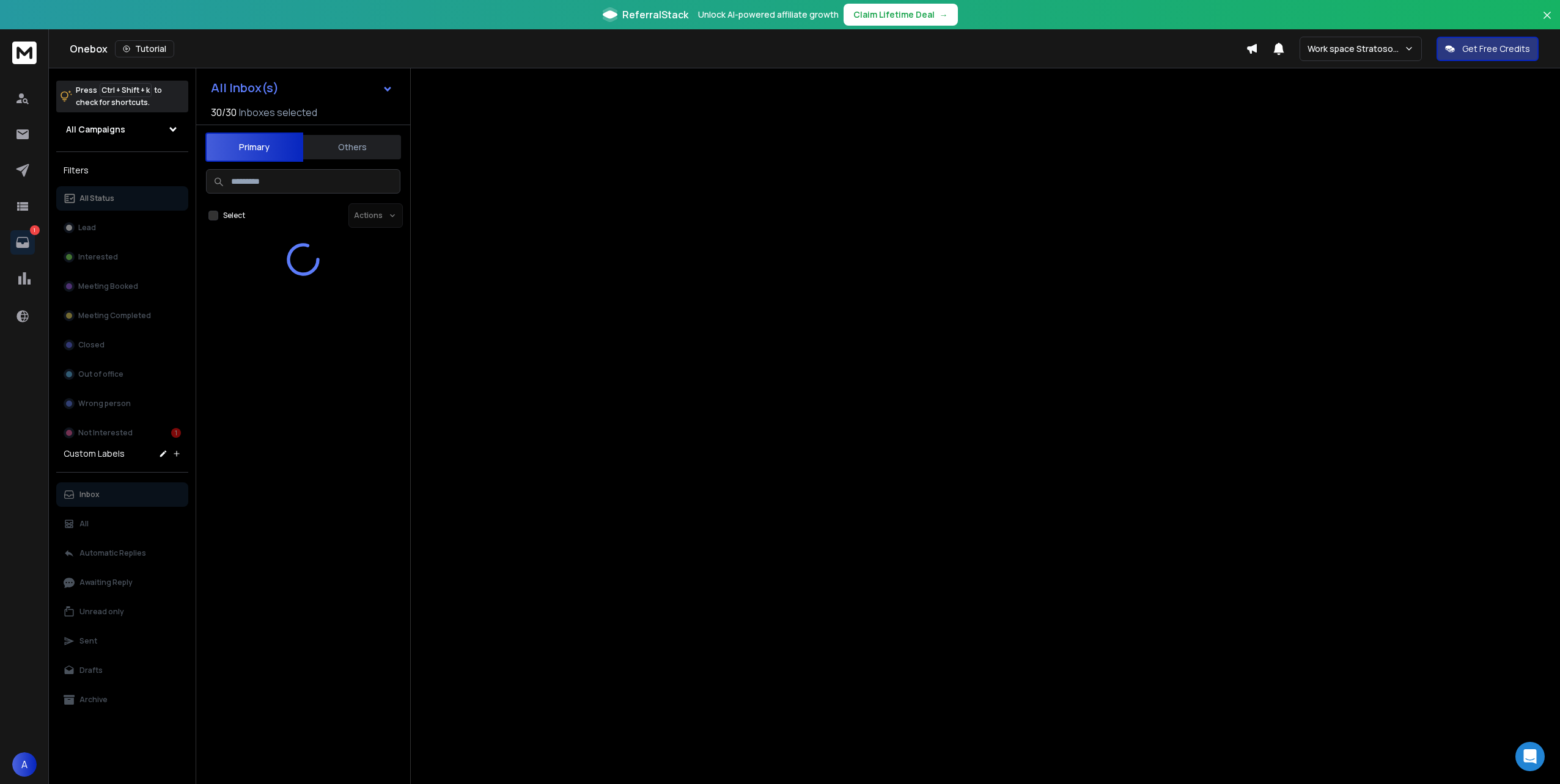
click at [108, 203] on div "All Status Lead Interested Meeting Booked Meeting Completed Closed Out of offic…" at bounding box center [122, 316] width 132 height 259
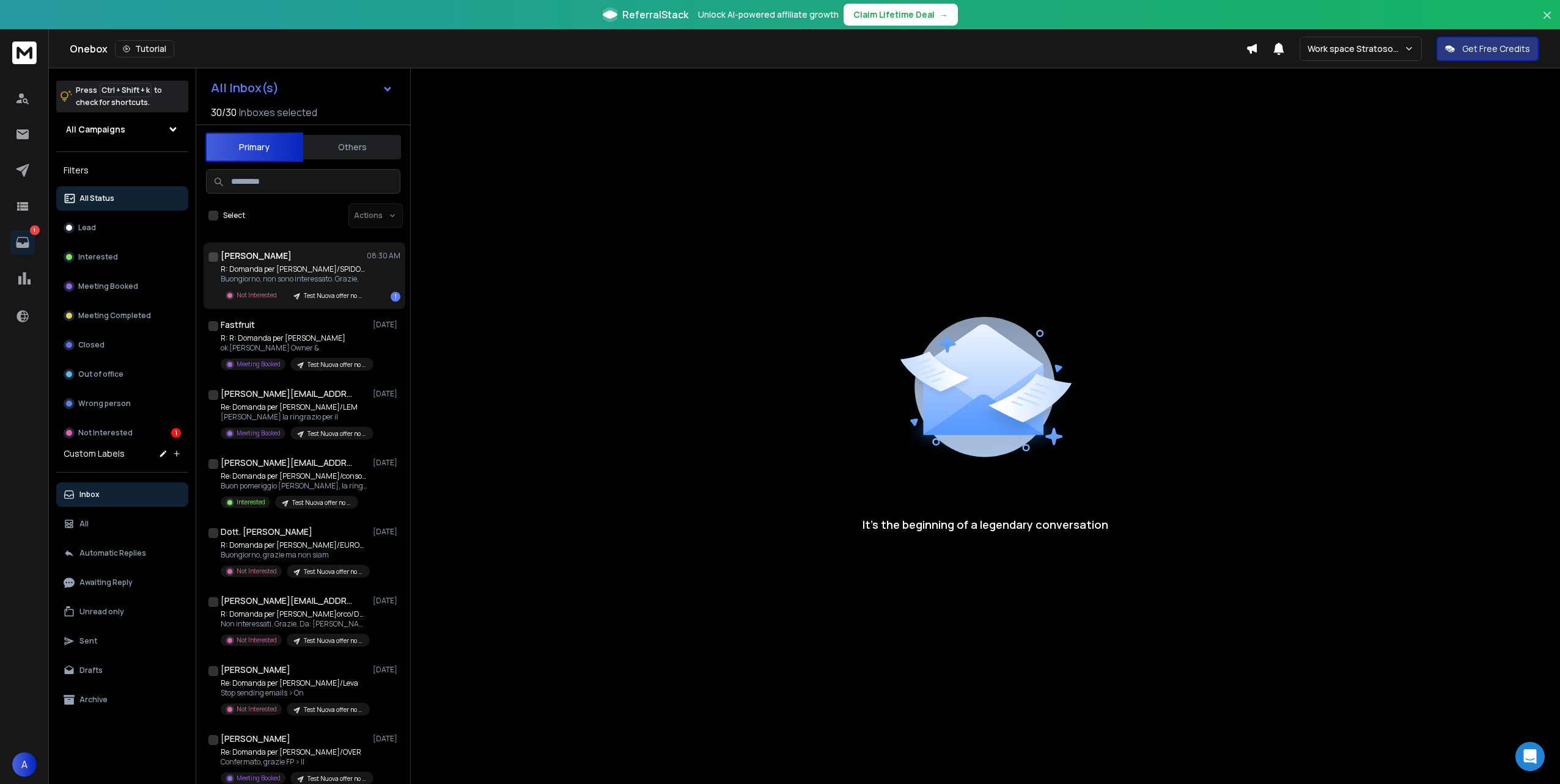
click at [340, 267] on p "R: Domanda per [PERSON_NAME]/SPIDOCOOK" at bounding box center [294, 270] width 147 height 10
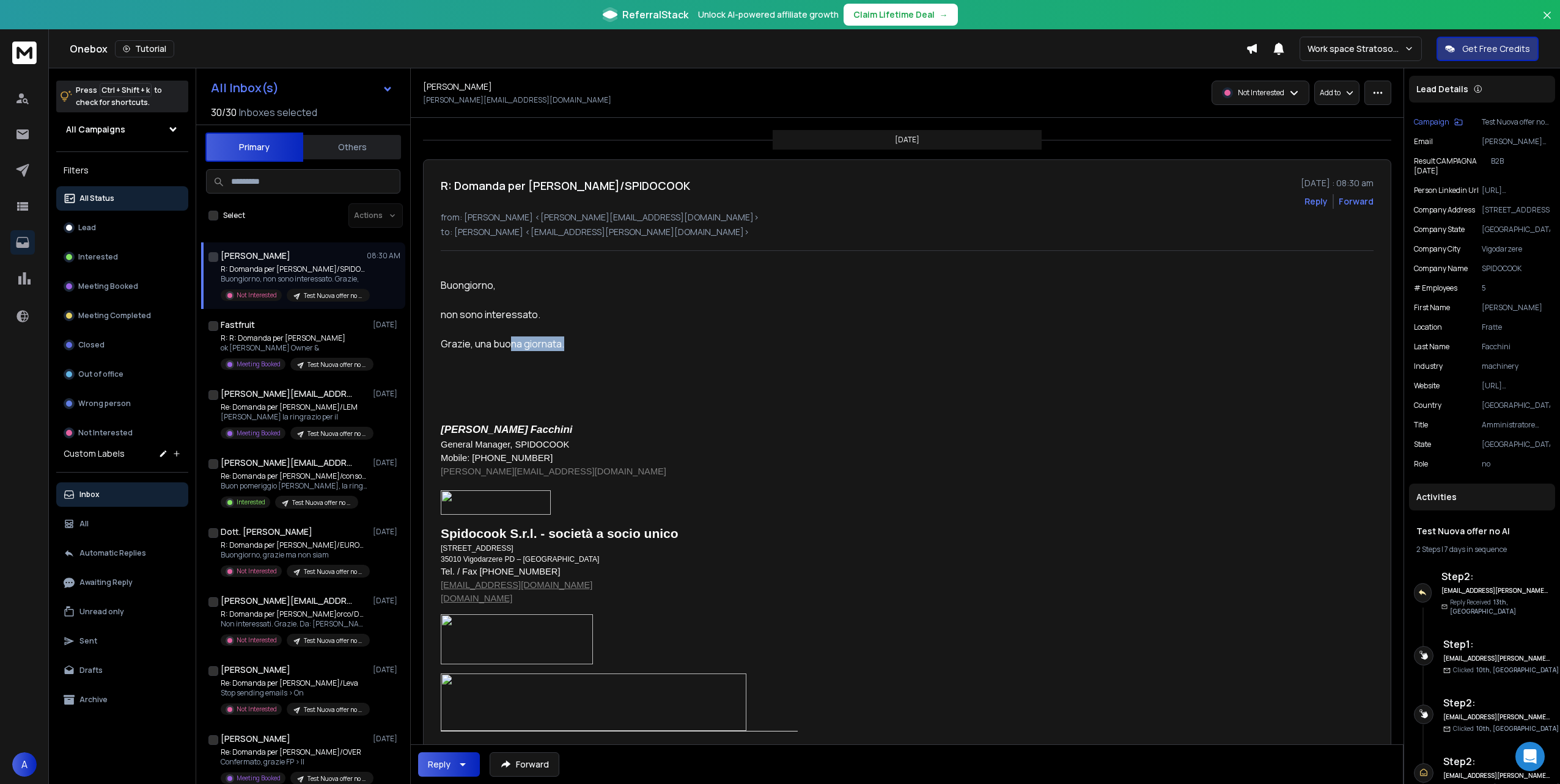
drag, startPoint x: 509, startPoint y: 338, endPoint x: 565, endPoint y: 336, distance: 56.0
click at [565, 337] on p "Grazie, una buona giornata." at bounding box center [619, 344] width 357 height 15
drag, startPoint x: 565, startPoint y: 336, endPoint x: 502, endPoint y: 306, distance: 69.8
click at [502, 307] on p "non sono interessato." at bounding box center [619, 315] width 357 height 15
click at [281, 181] on input at bounding box center [303, 182] width 194 height 24
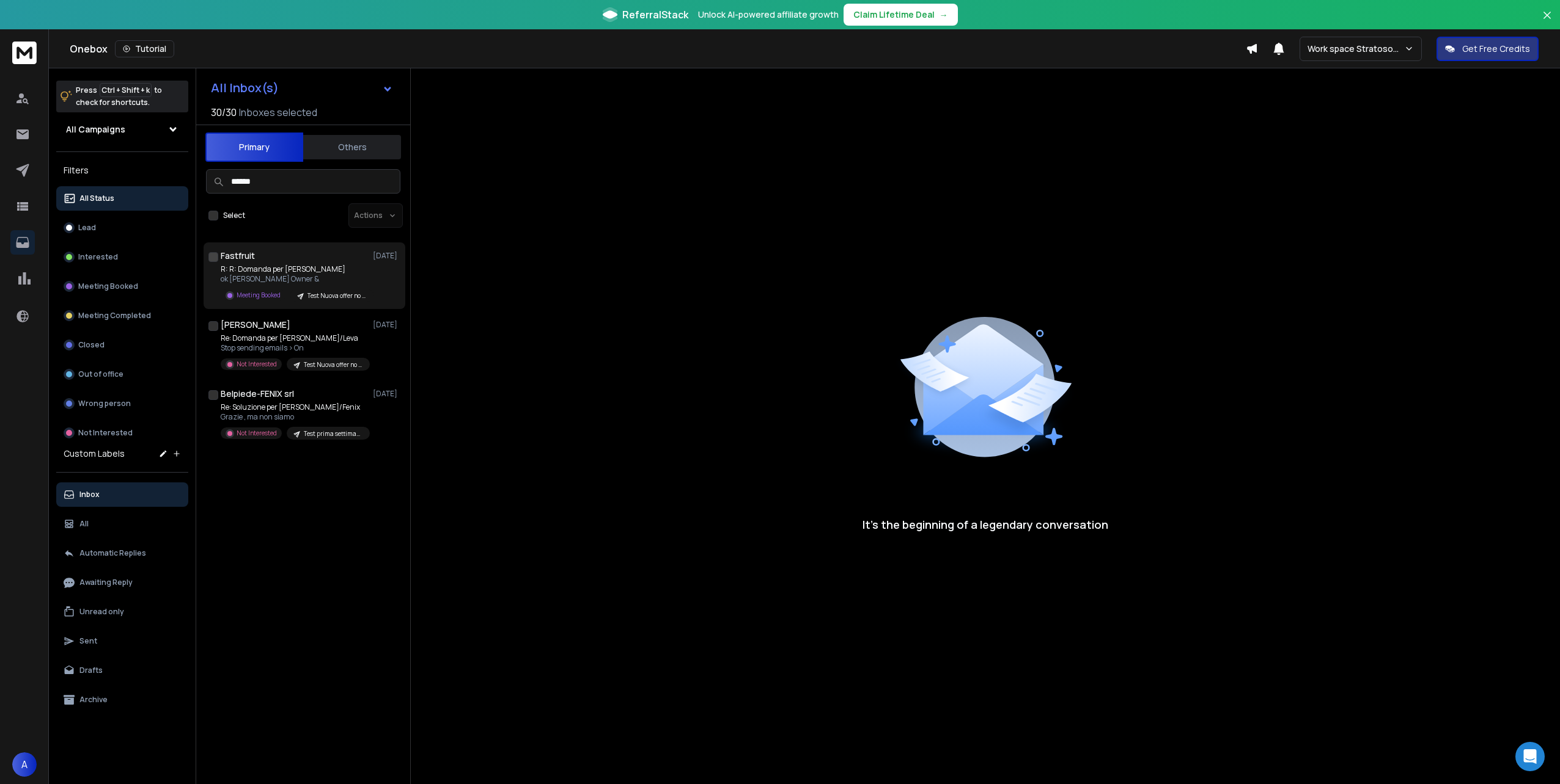
type input "******"
click at [286, 266] on p "R: R: Domanda per [PERSON_NAME]" at bounding box center [294, 270] width 147 height 10
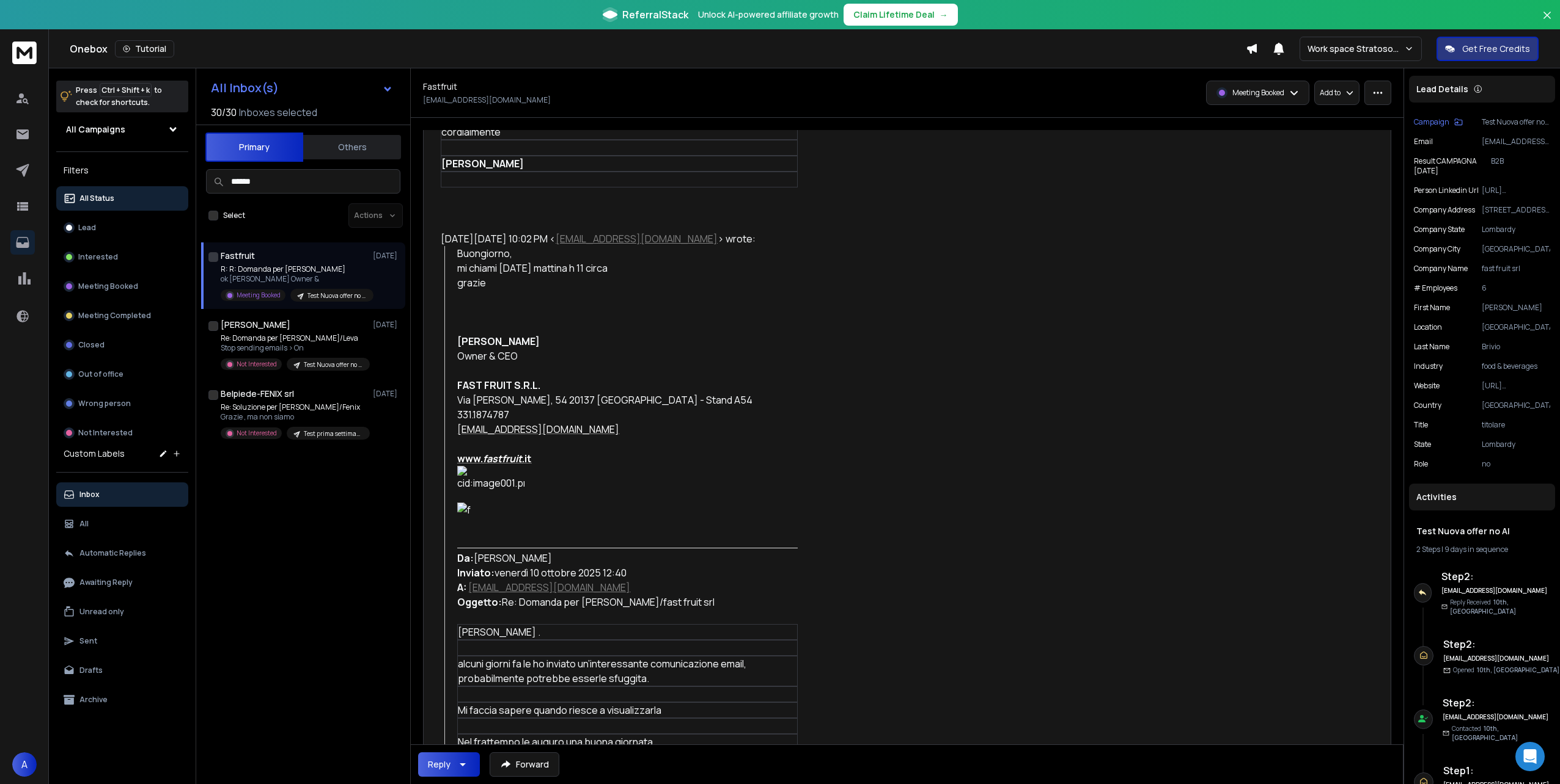
scroll to position [672, 0]
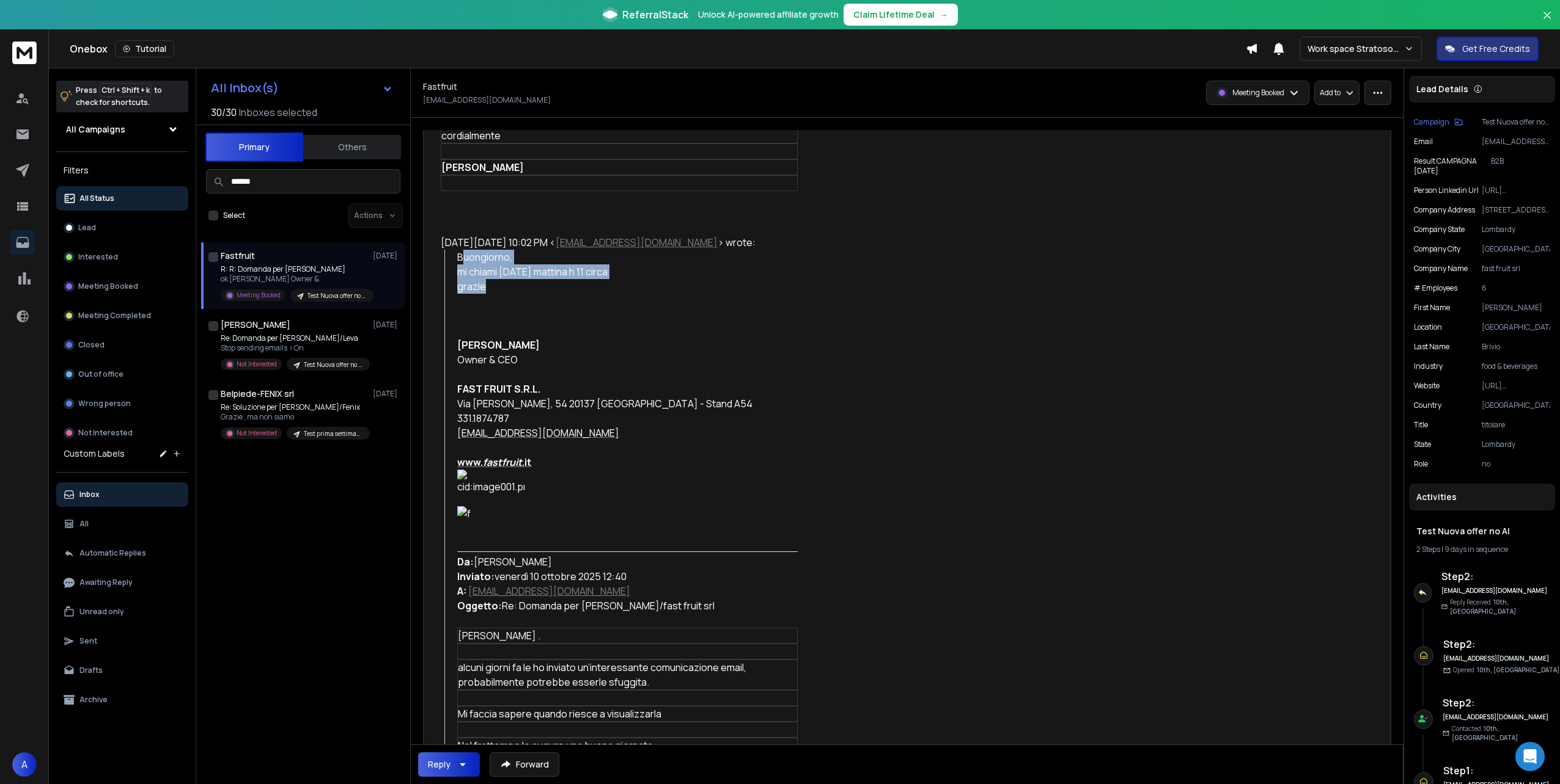
drag, startPoint x: 466, startPoint y: 262, endPoint x: 494, endPoint y: 290, distance: 39.6
click at [494, 290] on div "Buongiorno, mi chiami [DATE] mattina h 11 circa grazie [PERSON_NAME] Owner & CE…" at bounding box center [627, 755] width 340 height 1011
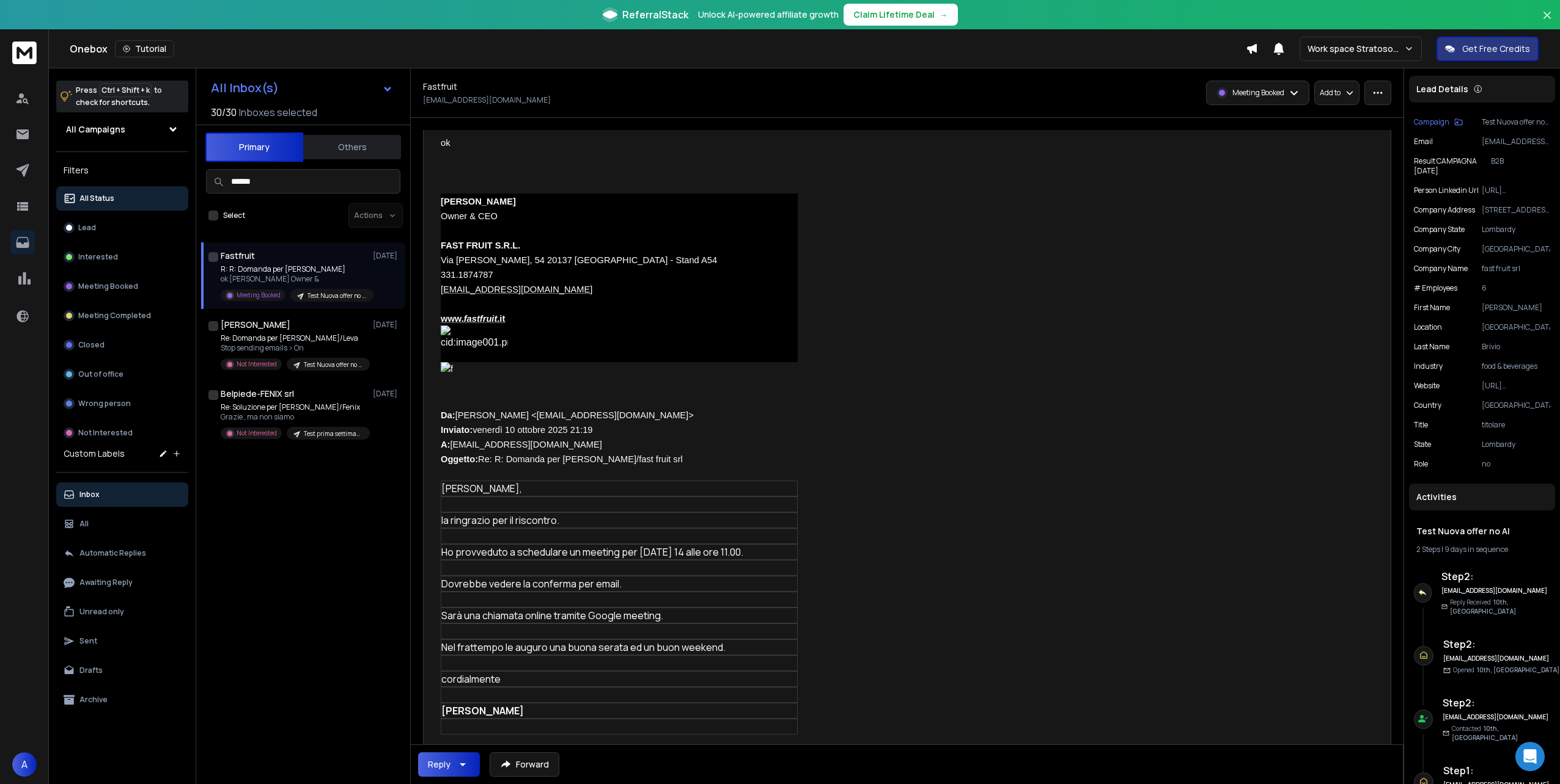
scroll to position [0, 0]
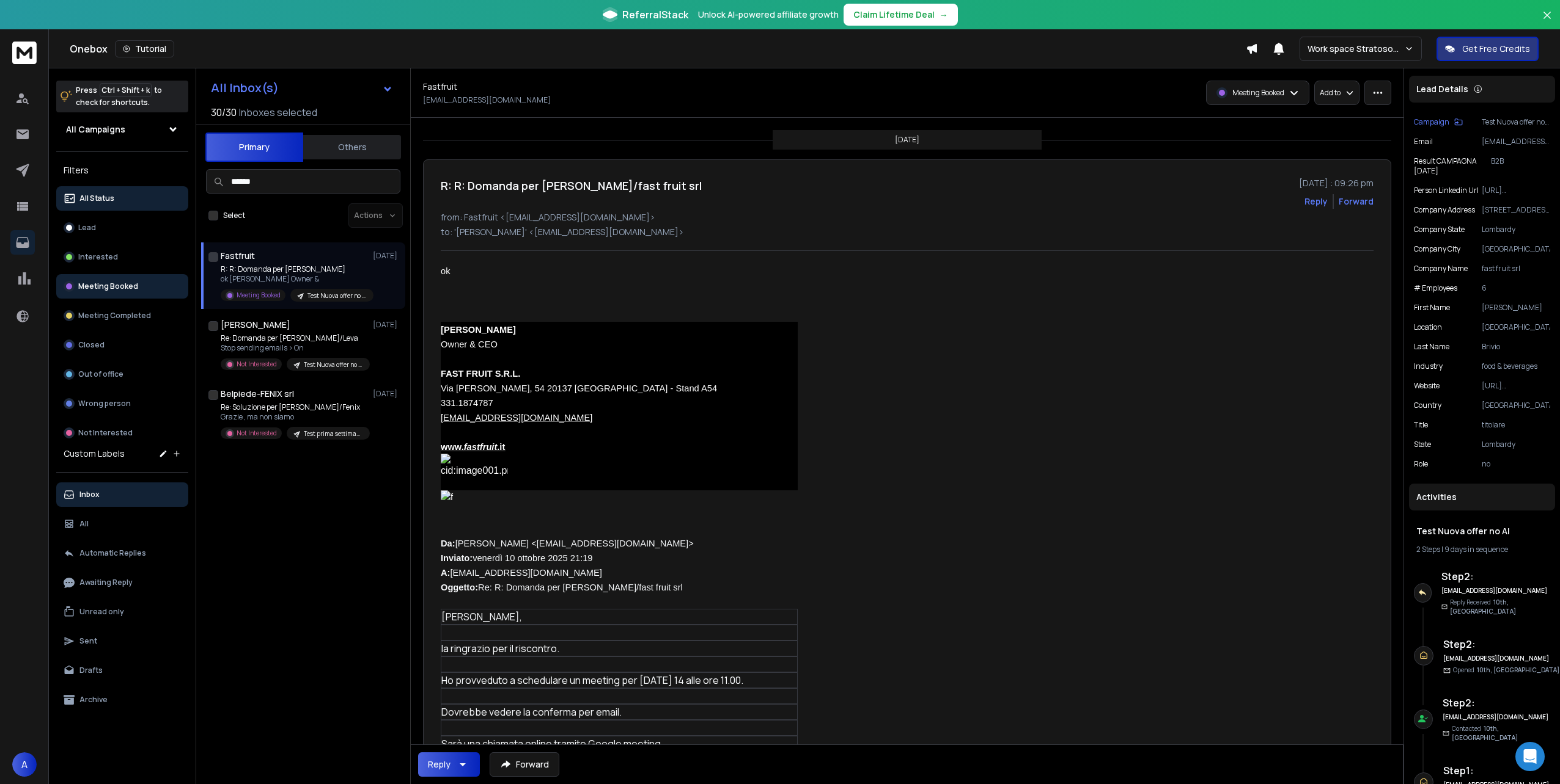
click at [91, 275] on button "Meeting Booked" at bounding box center [122, 287] width 132 height 24
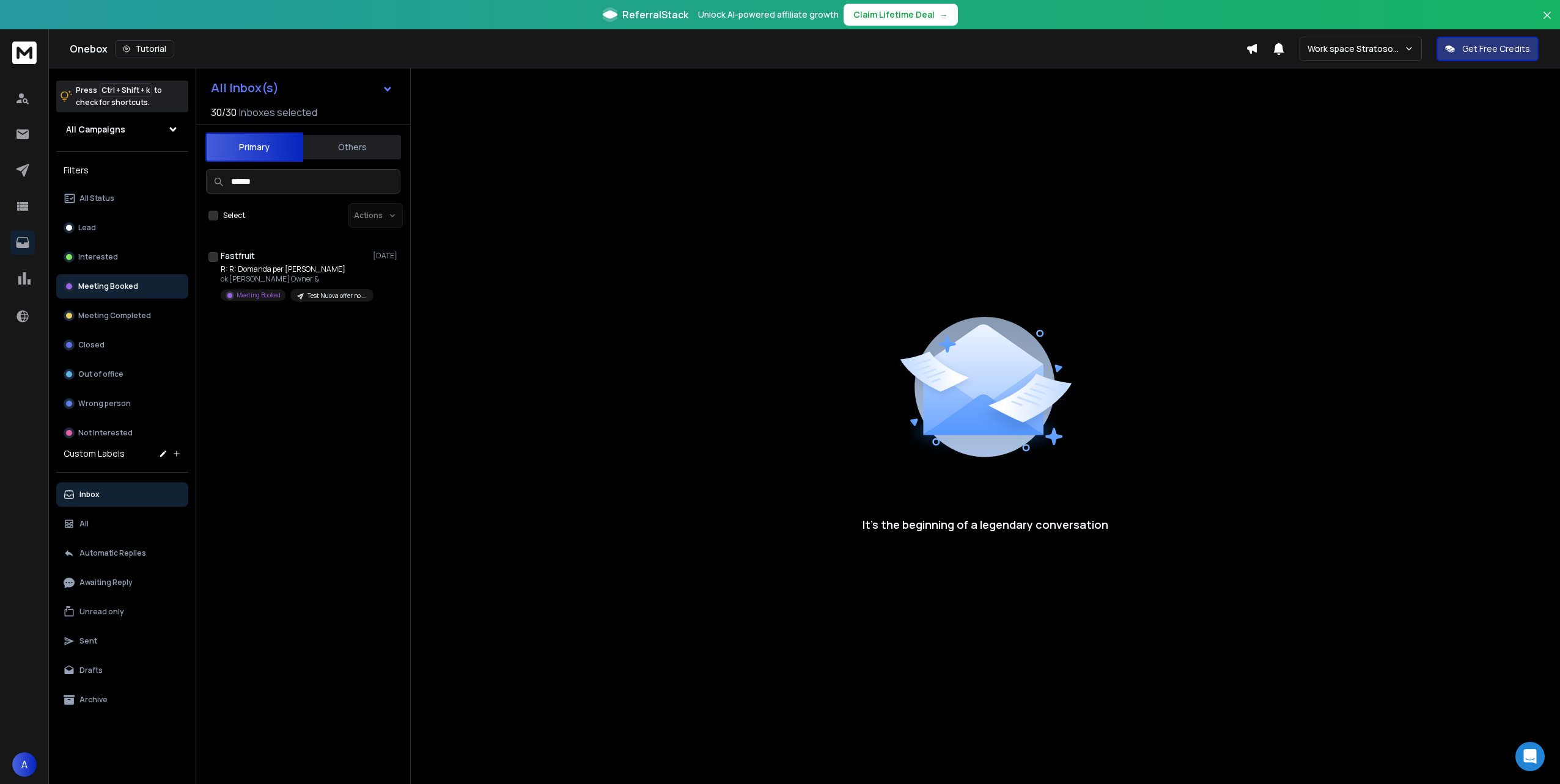
click at [259, 187] on input "******" at bounding box center [303, 182] width 194 height 24
click at [298, 182] on input at bounding box center [303, 182] width 194 height 24
type input "********"
click at [298, 270] on p "Re: Domanda per [PERSON_NAME]/LEM" at bounding box center [294, 270] width 147 height 10
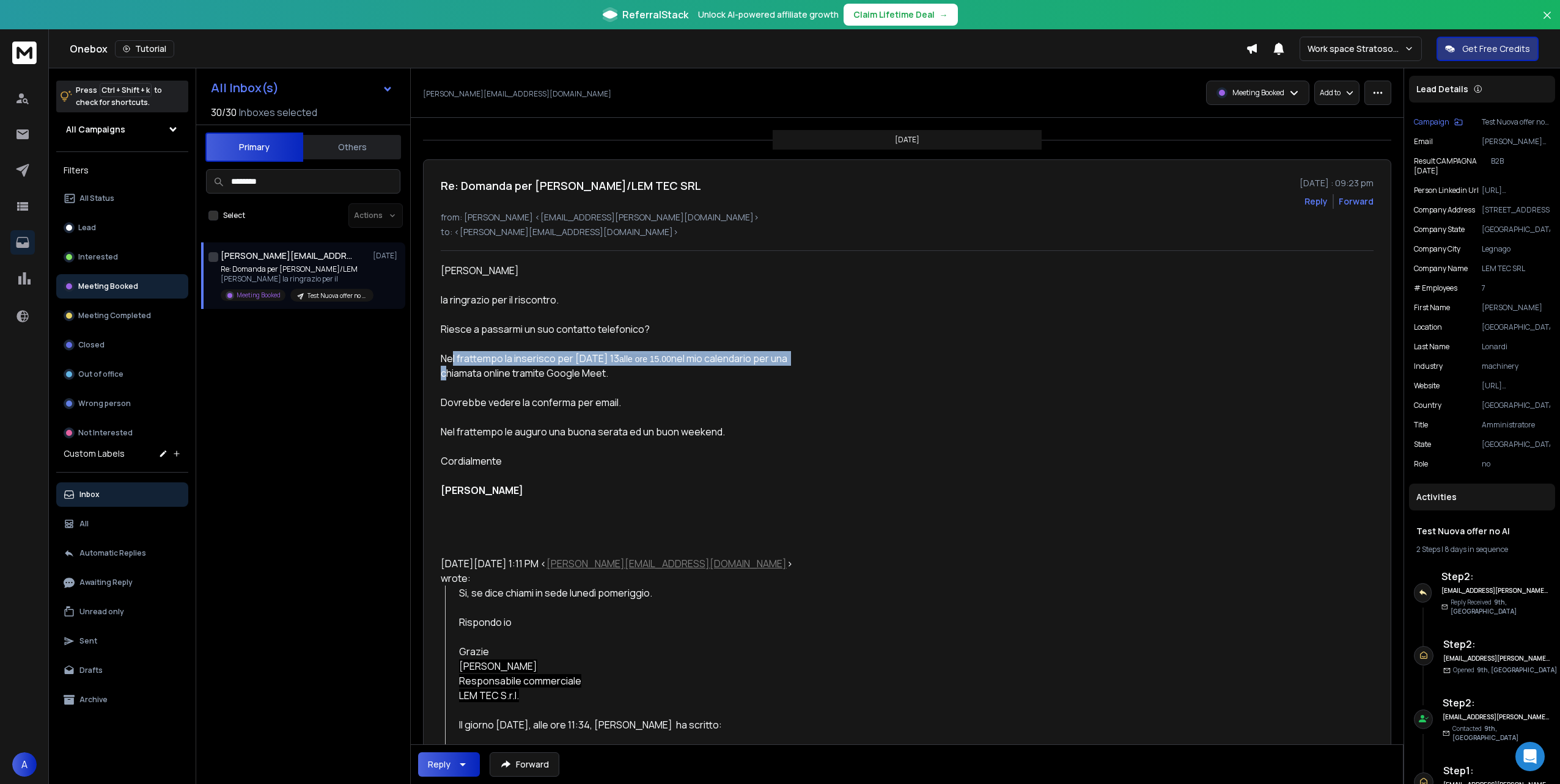
drag, startPoint x: 453, startPoint y: 359, endPoint x: 808, endPoint y: 361, distance: 355.0
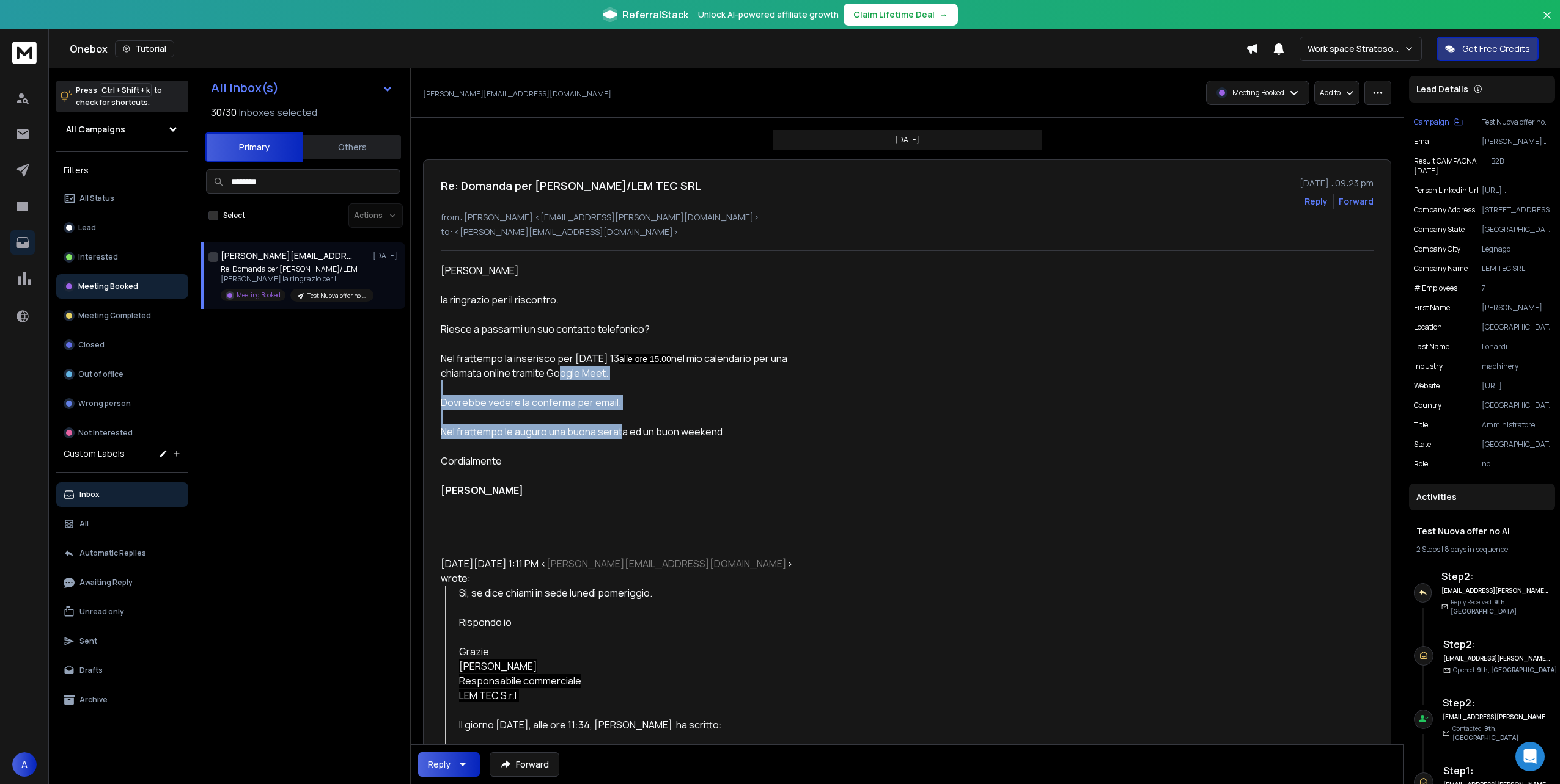
drag, startPoint x: 555, startPoint y: 375, endPoint x: 621, endPoint y: 435, distance: 89.2
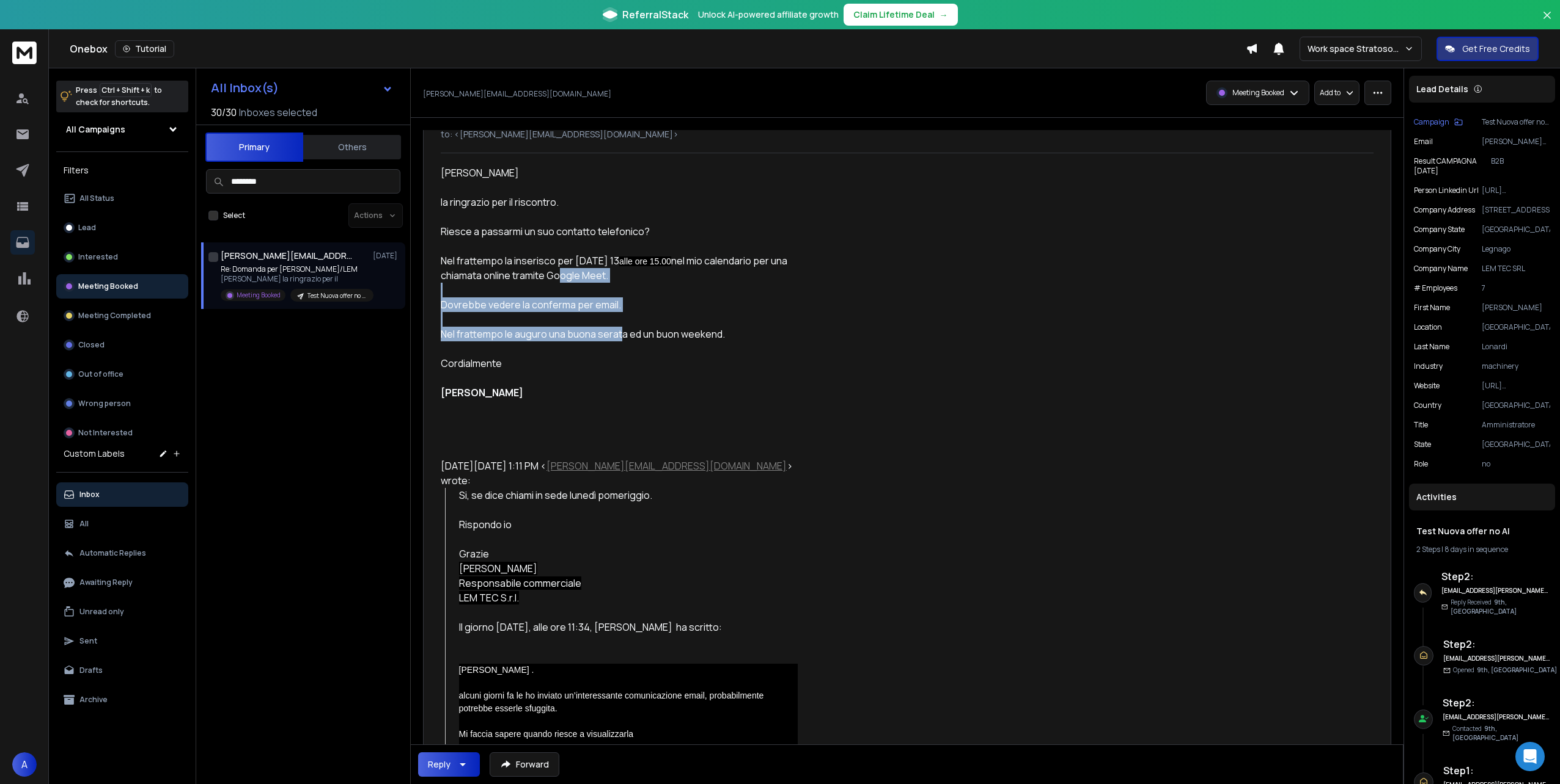
scroll to position [122, 0]
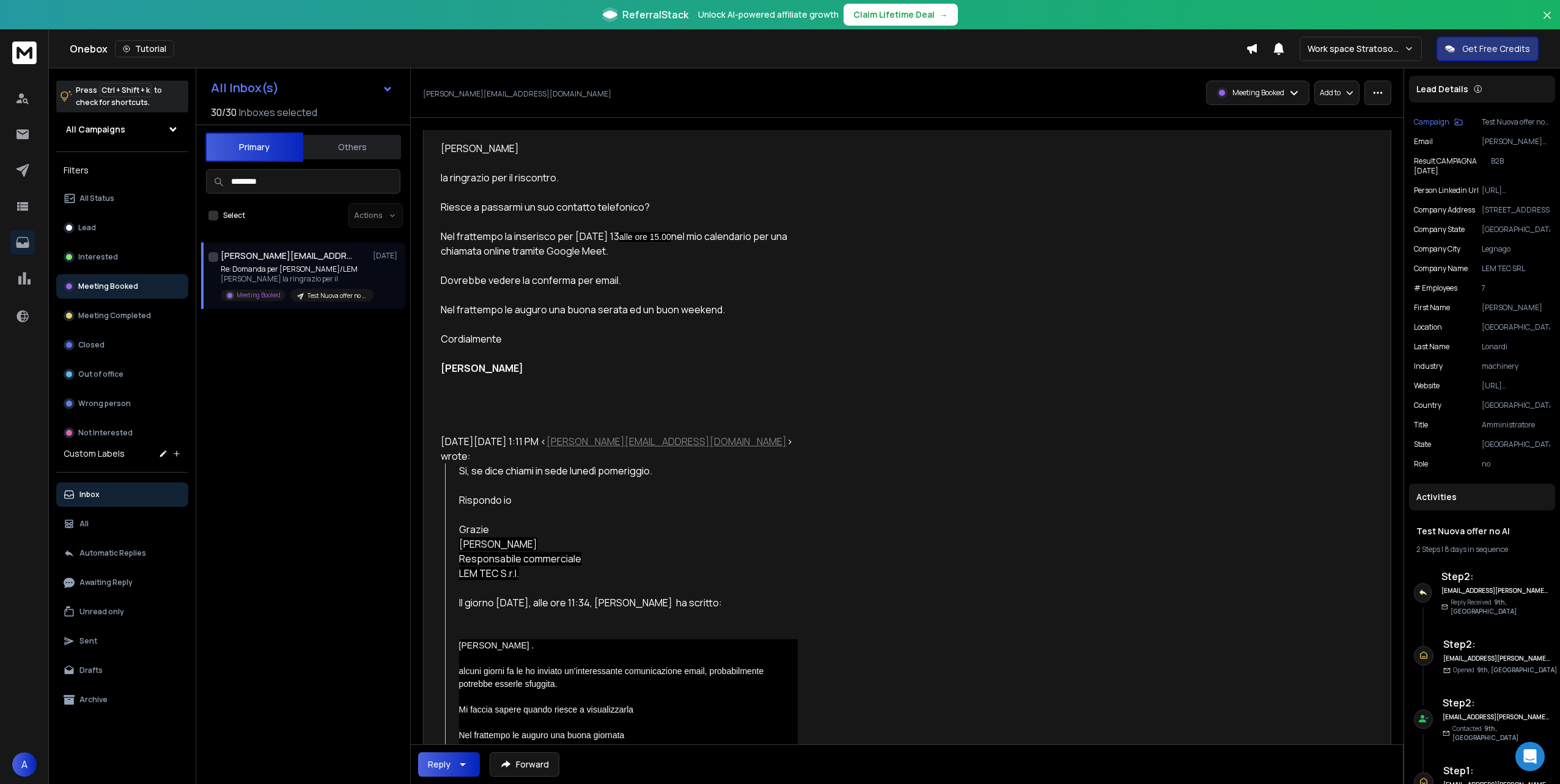
click at [635, 355] on div at bounding box center [619, 354] width 357 height 15
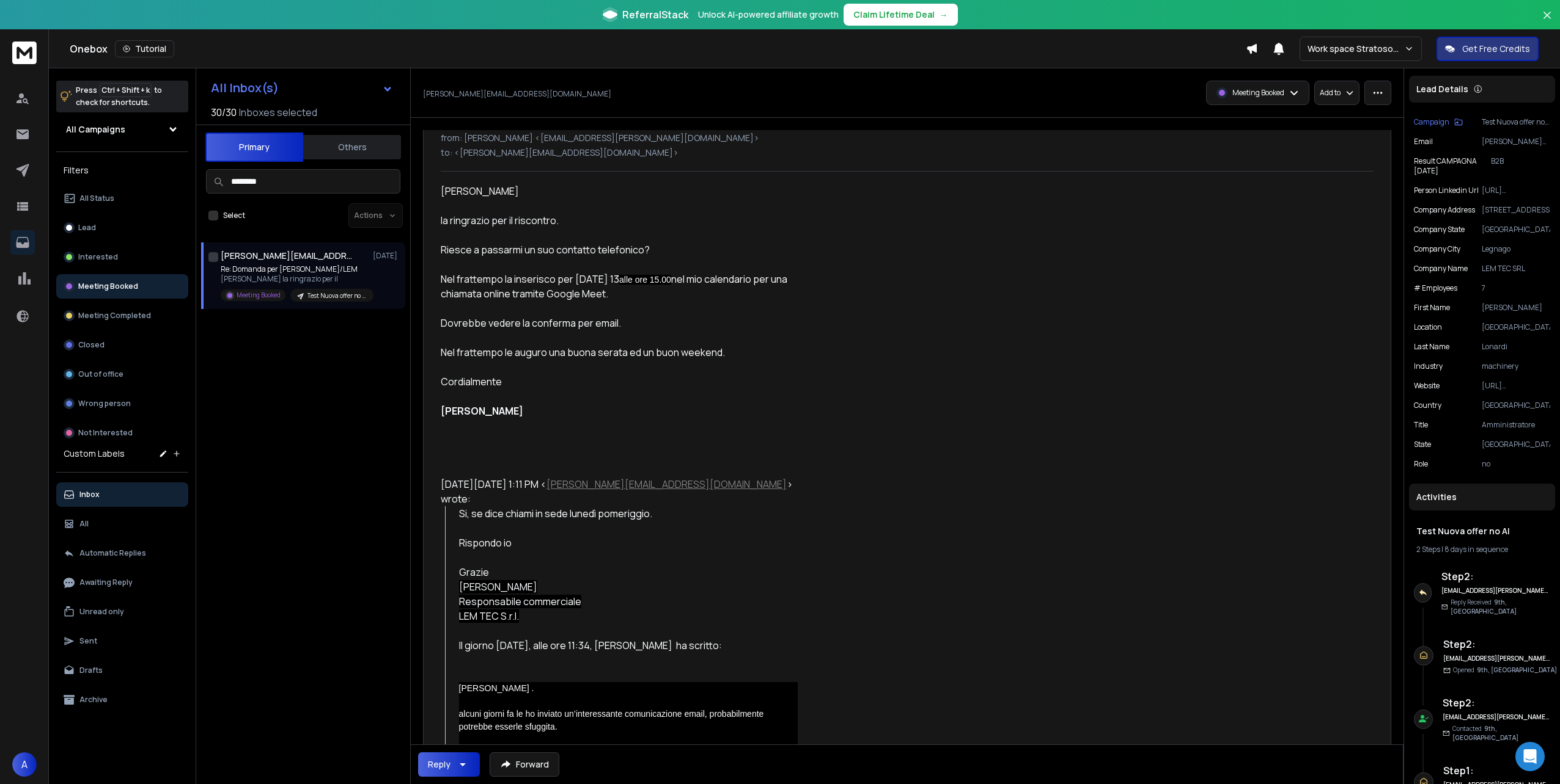
scroll to position [61, 0]
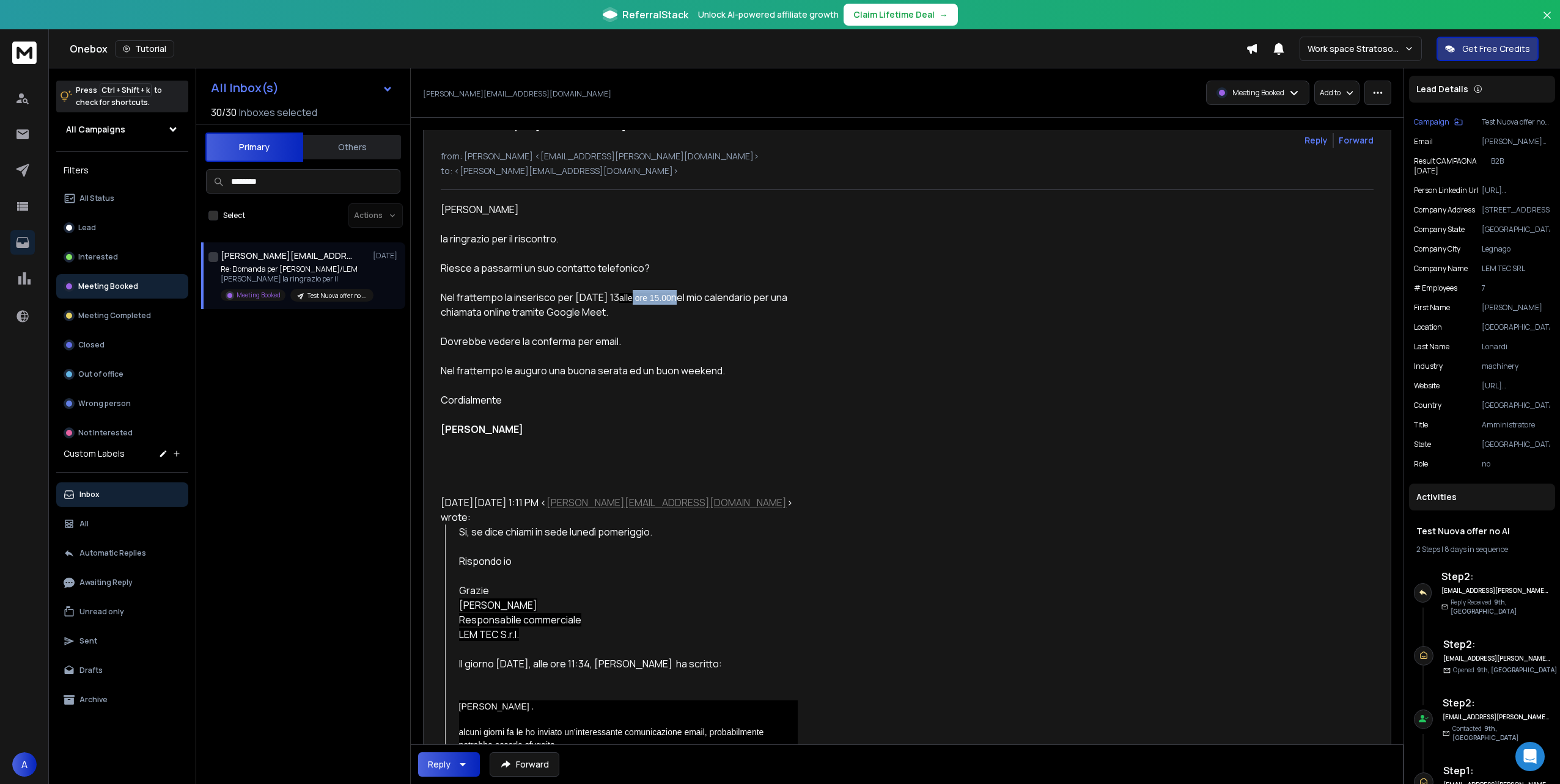
drag, startPoint x: 630, startPoint y: 294, endPoint x: 672, endPoint y: 299, distance: 42.3
click at [672, 299] on div "Nel frattempo la inserisco per [DATE] 13 alle ore 15.00 nel mio calendario per …" at bounding box center [619, 305] width 357 height 29
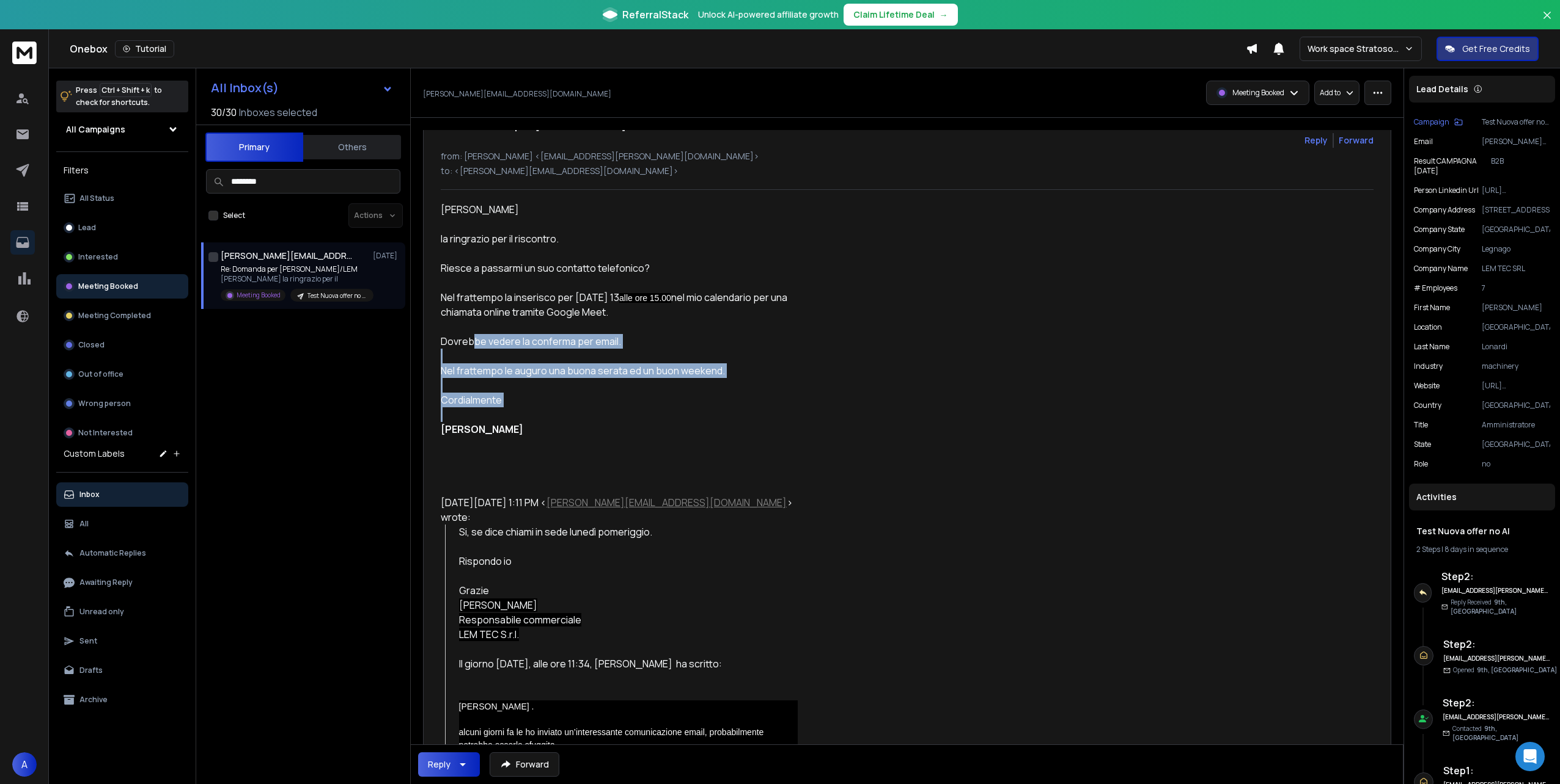
drag, startPoint x: 470, startPoint y: 341, endPoint x: 681, endPoint y: 411, distance: 222.3
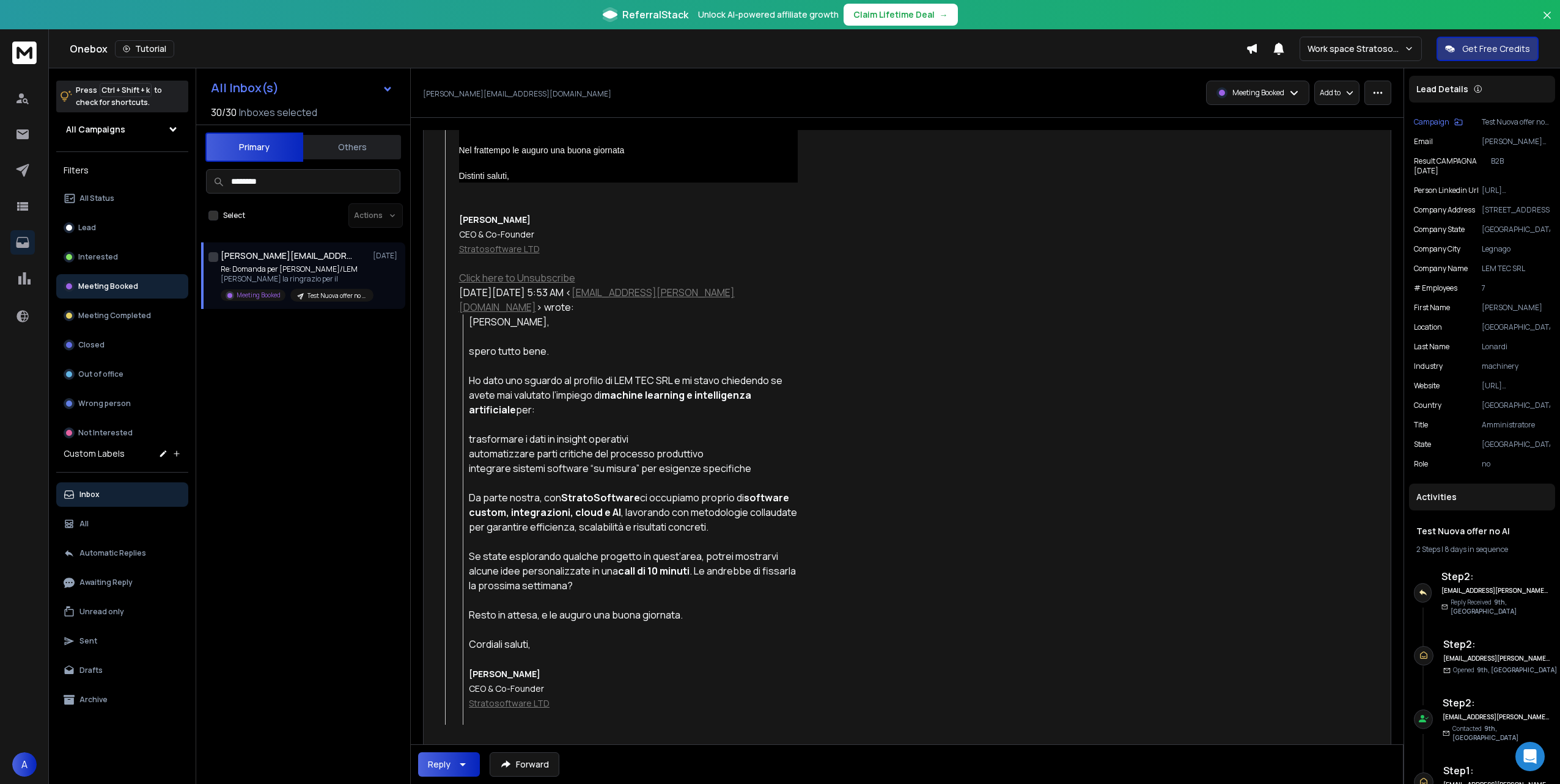
scroll to position [733, 0]
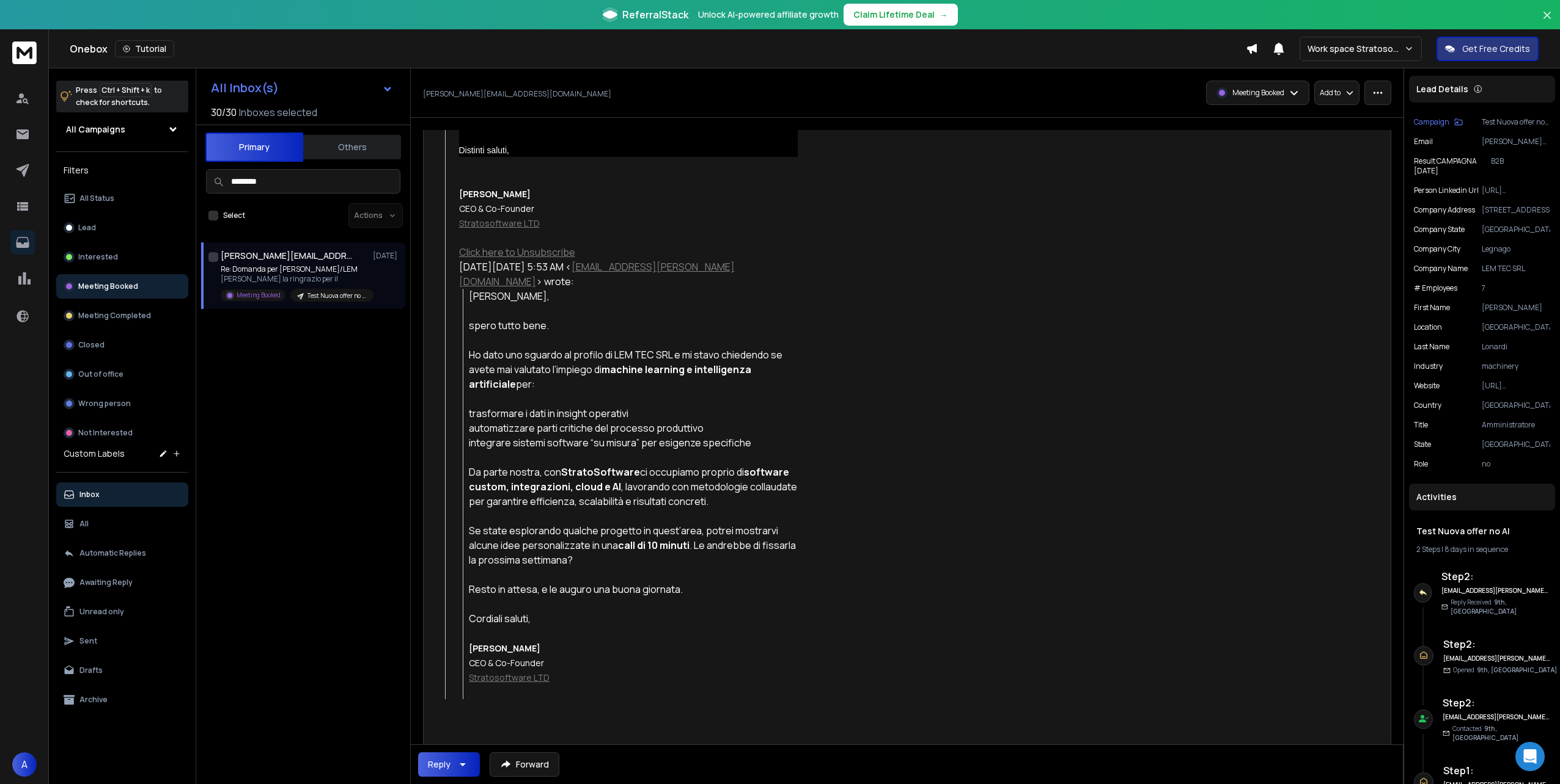
drag, startPoint x: 545, startPoint y: 350, endPoint x: 784, endPoint y: 368, distance: 239.7
click at [784, 368] on div "Ho dato uno sguardo al profilo di LEM TEC SRL e mi stavo chiedendo se avete mai…" at bounding box center [633, 369] width 329 height 44
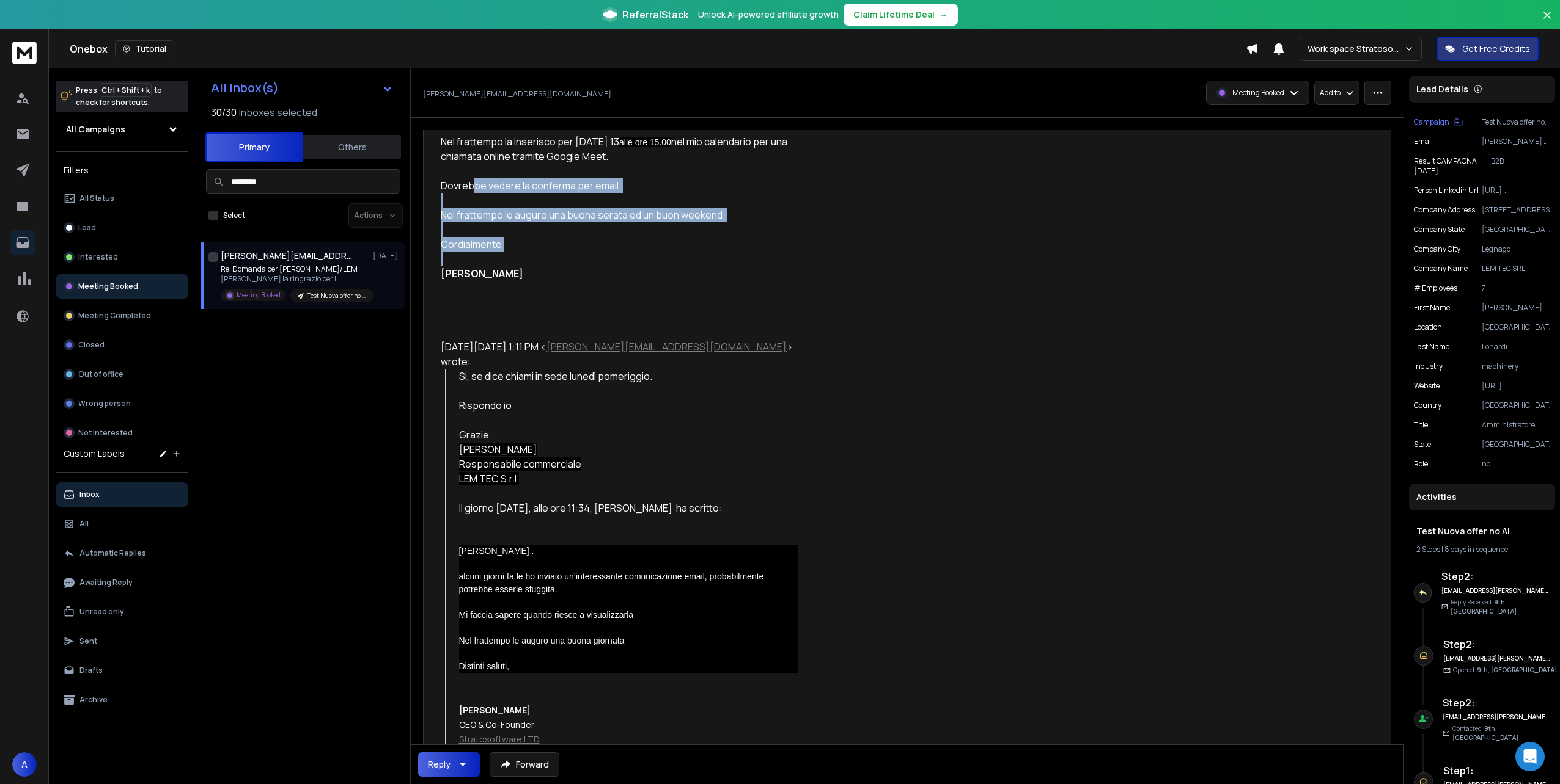
scroll to position [0, 0]
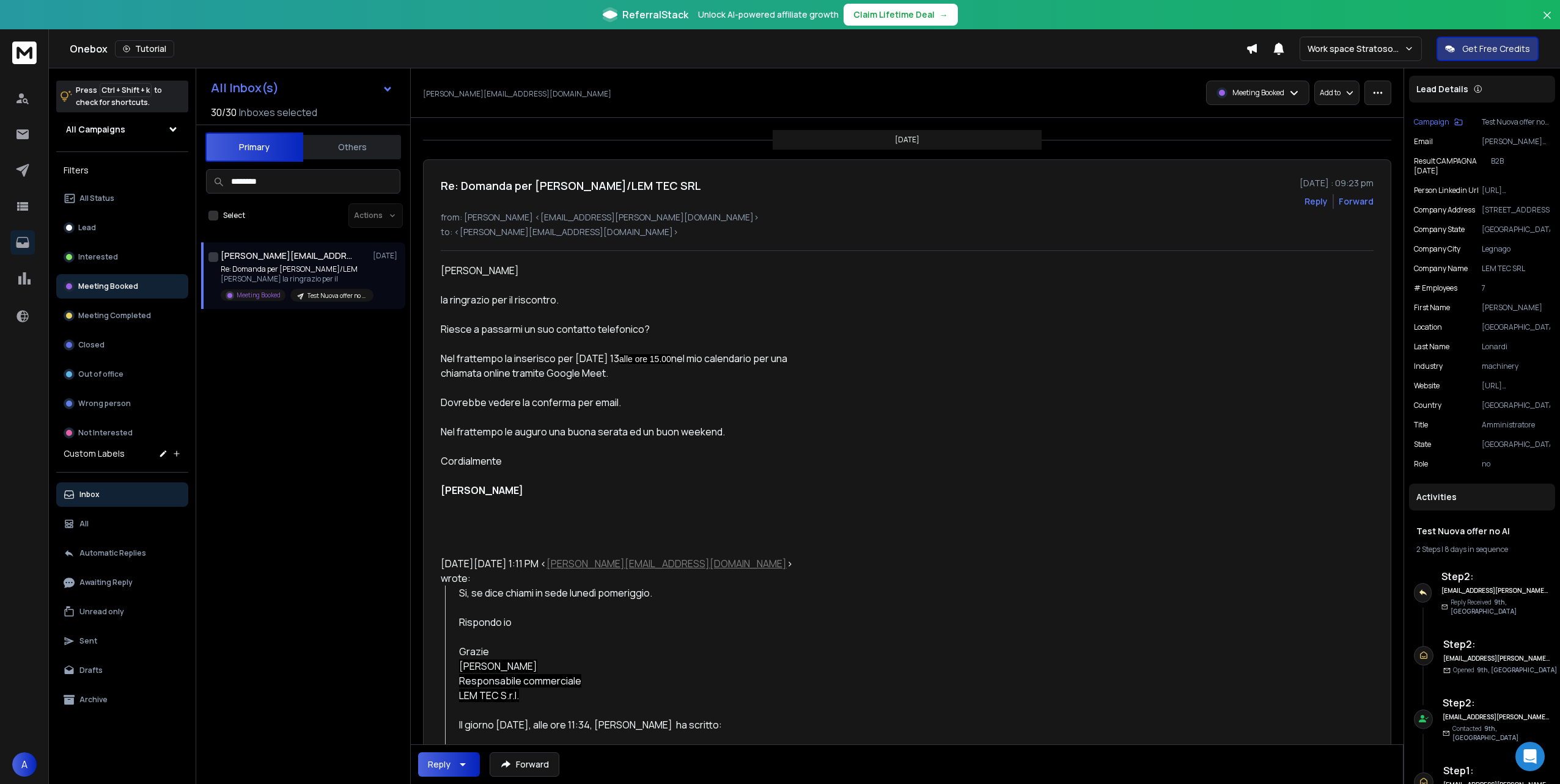
click at [1504, 382] on p "[URL][DOMAIN_NAME]" at bounding box center [1516, 386] width 68 height 10
click at [1549, 15] on icon "Close banner" at bounding box center [1546, 15] width 11 height 11
